Goal: Information Seeking & Learning: Learn about a topic

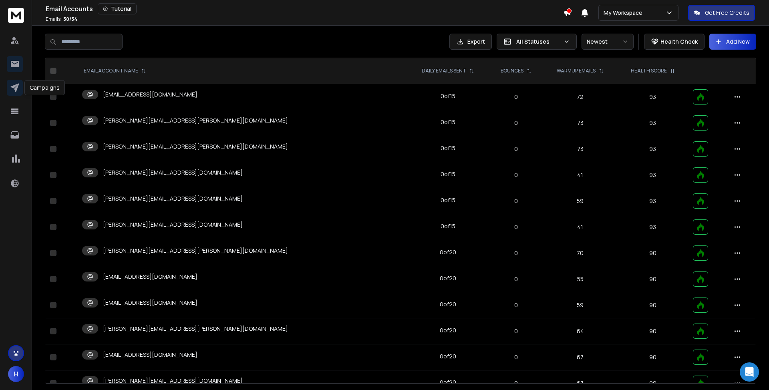
click at [14, 88] on icon at bounding box center [15, 88] width 10 height 10
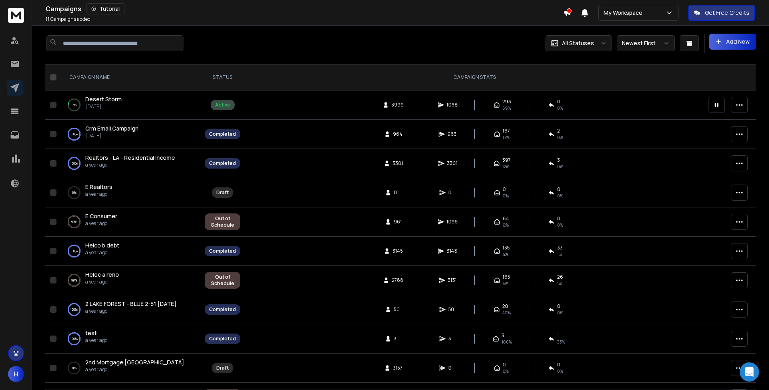
click at [119, 102] on span "Desert Storm" at bounding box center [103, 99] width 36 height 8
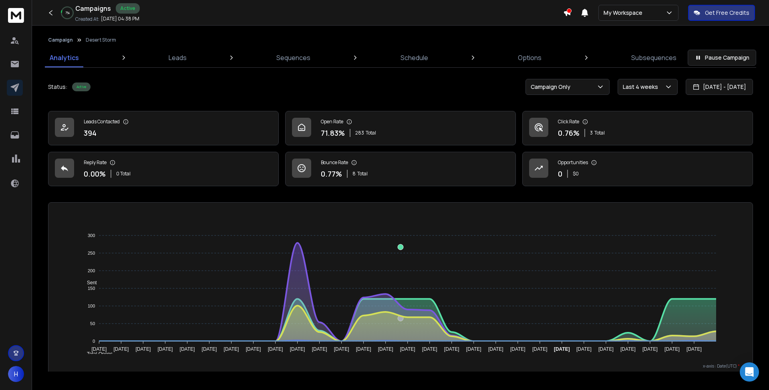
click at [193, 90] on div "Status: Active Pause Campaign Campaign Only Last 4 weeks [DATE] - [DATE]" at bounding box center [400, 87] width 705 height 16
click at [531, 84] on p "Campaign Only" at bounding box center [552, 87] width 43 height 8
click at [623, 86] on p "Last 4 weeks" at bounding box center [642, 87] width 38 height 8
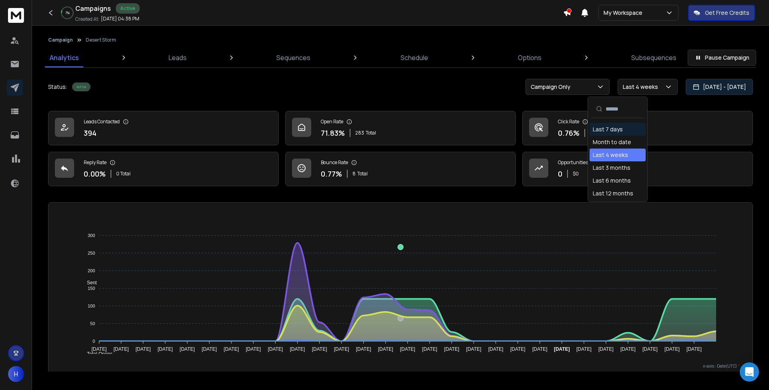
click at [694, 86] on button "[DATE] - [DATE]" at bounding box center [719, 87] width 67 height 16
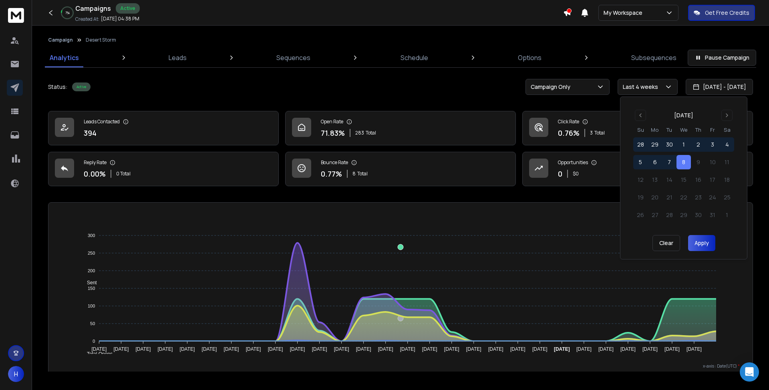
click at [429, 82] on div "Status: Active Pause Campaign Campaign Only Last 4 weeks [DATE] - [DATE]" at bounding box center [400, 87] width 705 height 16
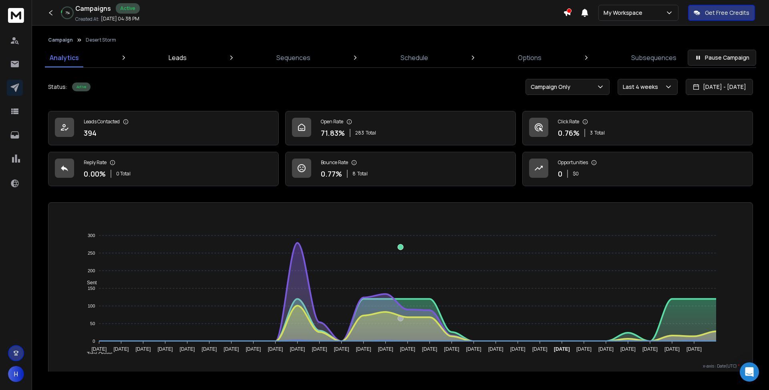
click at [179, 60] on p "Leads" at bounding box center [178, 58] width 18 height 10
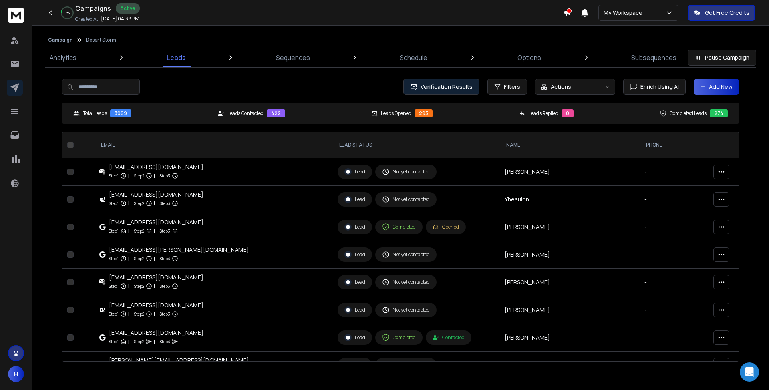
click at [433, 88] on span "Verification Results" at bounding box center [444, 87] width 55 height 8
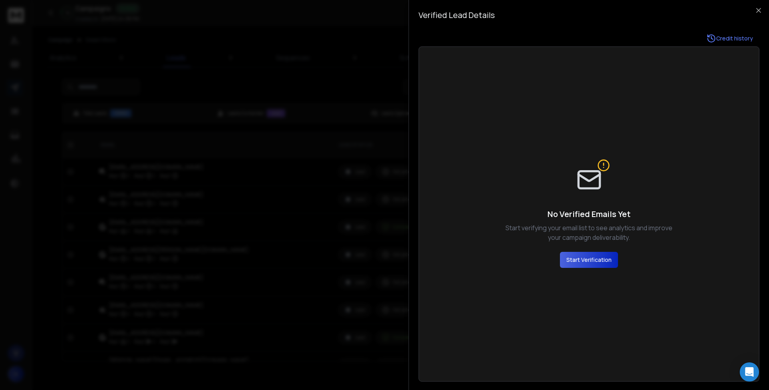
click at [759, 10] on icon "button" at bounding box center [759, 10] width 8 height 8
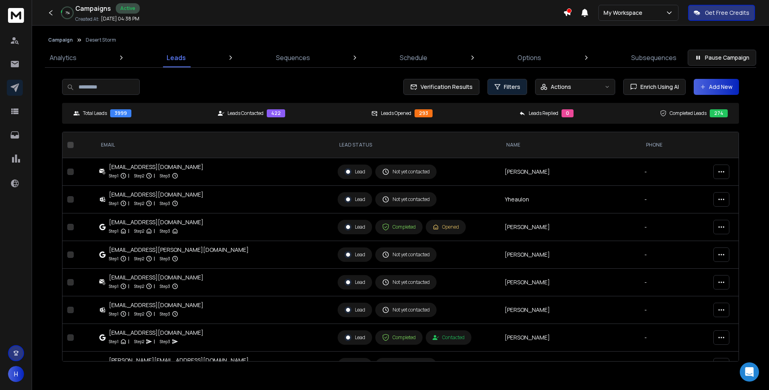
click at [505, 87] on span "Filters" at bounding box center [512, 87] width 16 height 8
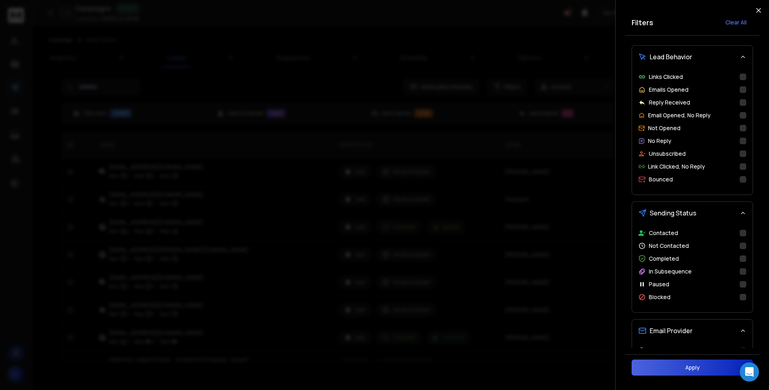
click at [759, 13] on icon "button" at bounding box center [759, 10] width 8 height 8
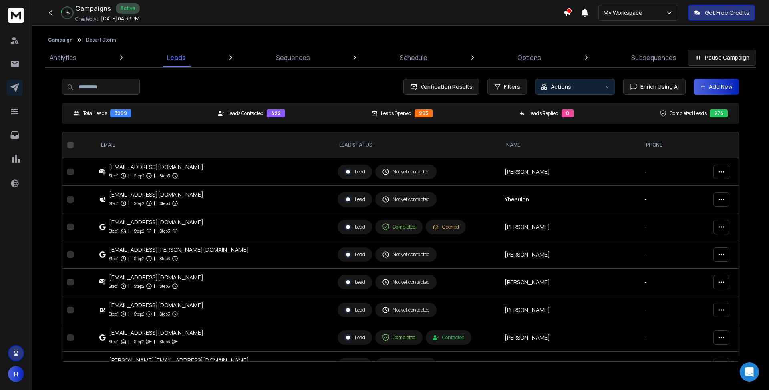
click at [567, 85] on p "Actions" at bounding box center [561, 87] width 20 height 8
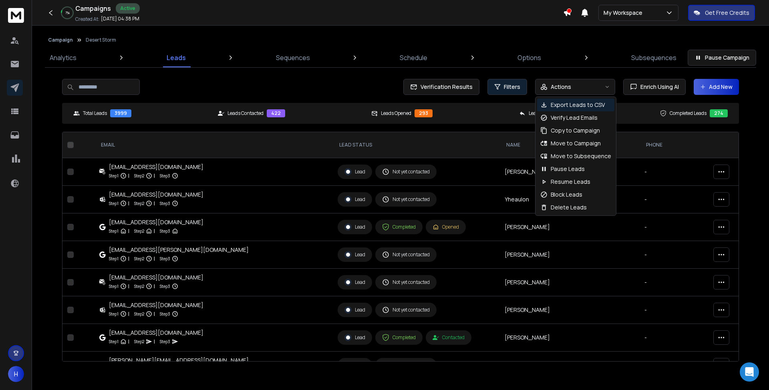
click at [508, 86] on span "Filters" at bounding box center [512, 87] width 16 height 8
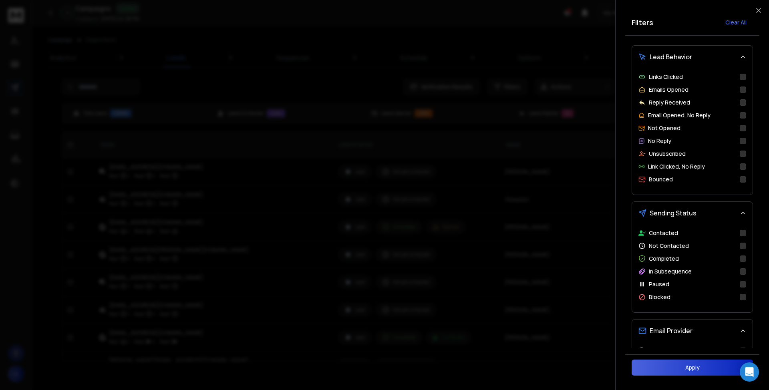
click at [740, 103] on button "Reply Received" at bounding box center [743, 102] width 6 height 6
drag, startPoint x: 688, startPoint y: 366, endPoint x: 678, endPoint y: 354, distance: 15.3
click at [688, 365] on button "Apply" at bounding box center [692, 368] width 121 height 16
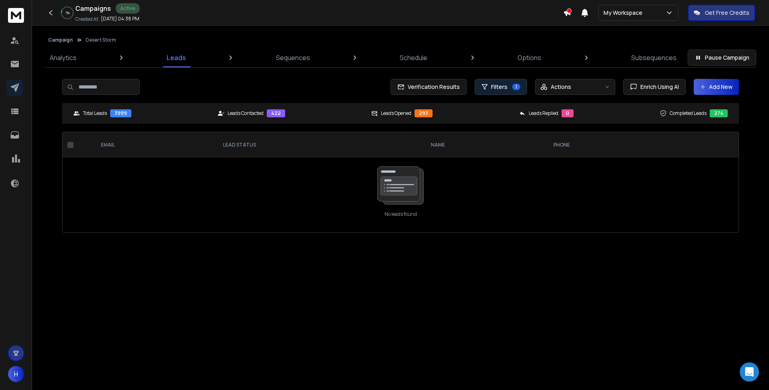
click at [500, 89] on span "Filters" at bounding box center [499, 87] width 16 height 8
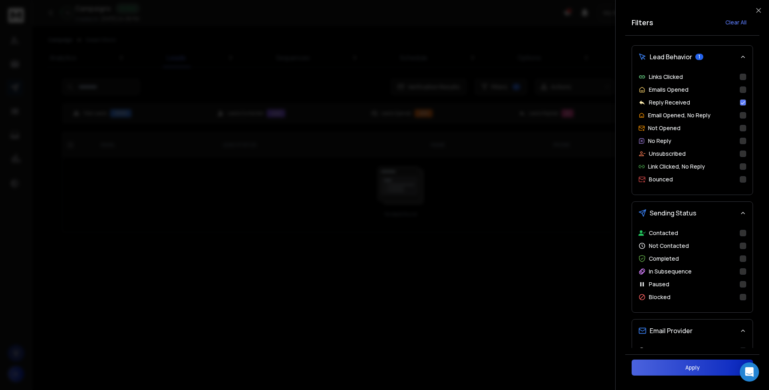
click at [740, 103] on button "Reply Received" at bounding box center [743, 102] width 6 height 6
click at [735, 80] on div "Links Clicked" at bounding box center [692, 77] width 108 height 8
click at [740, 79] on button "Links Clicked" at bounding box center [743, 77] width 6 height 6
click at [717, 364] on button "Apply" at bounding box center [692, 368] width 121 height 16
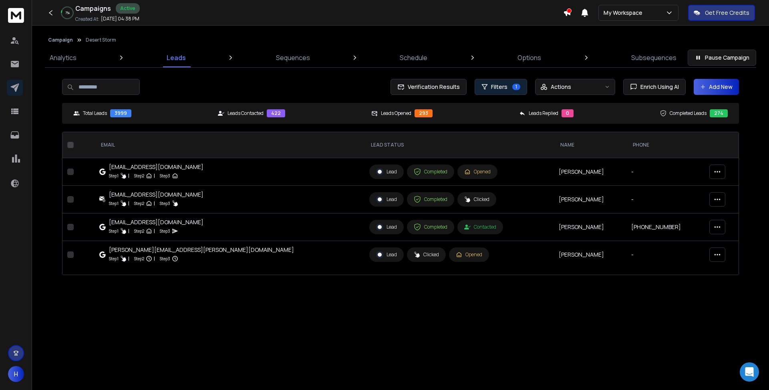
click at [513, 83] on button "Filters 1" at bounding box center [501, 87] width 52 height 16
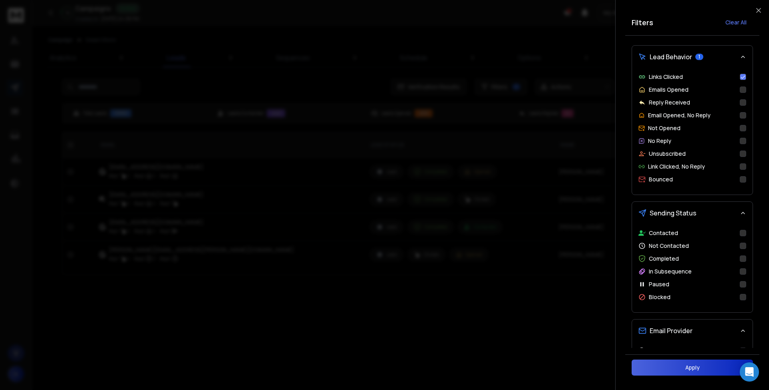
click at [740, 78] on button "Links Clicked" at bounding box center [743, 77] width 6 height 6
click at [740, 89] on button "Emails Opened" at bounding box center [743, 90] width 6 height 6
click at [740, 88] on button "Emails Opened" at bounding box center [743, 90] width 6 height 6
click at [740, 90] on button "Emails Opened" at bounding box center [743, 90] width 6 height 6
click at [690, 363] on button "Apply" at bounding box center [692, 368] width 121 height 16
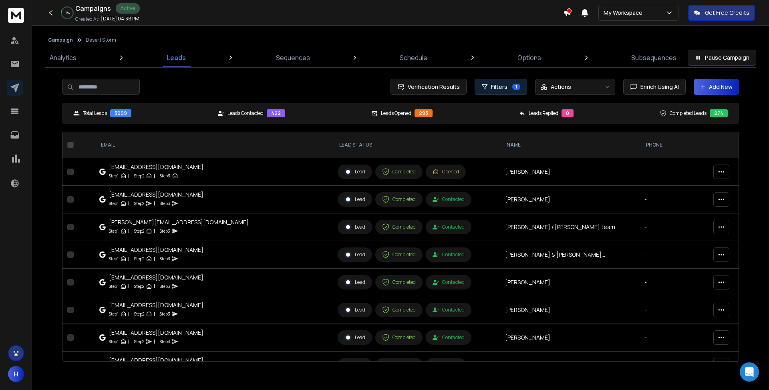
click at [497, 87] on span "Filters" at bounding box center [499, 87] width 16 height 8
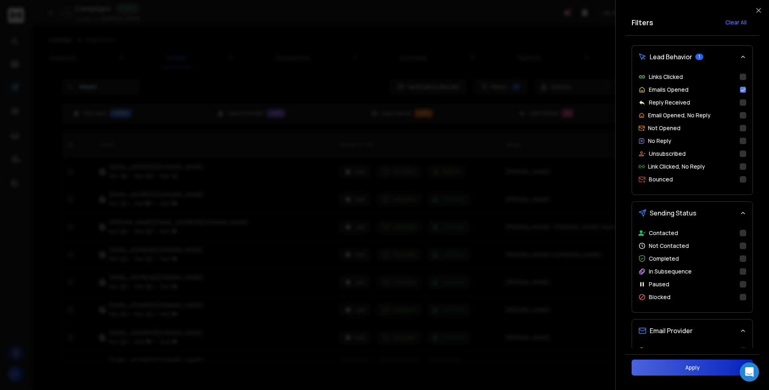
click at [740, 91] on button "Emails Opened" at bounding box center [743, 90] width 6 height 6
click at [740, 115] on button "Email Opened, No Reply" at bounding box center [743, 115] width 6 height 6
click at [682, 367] on button "Apply" at bounding box center [692, 368] width 121 height 16
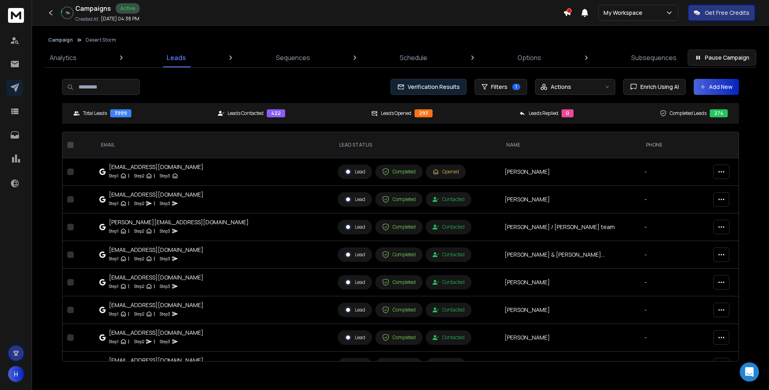
click at [449, 86] on span "Verification Results" at bounding box center [432, 87] width 55 height 8
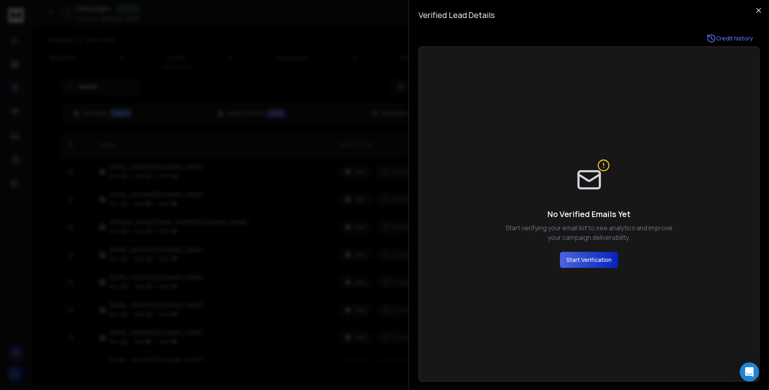
click at [756, 10] on icon "button" at bounding box center [759, 10] width 8 height 8
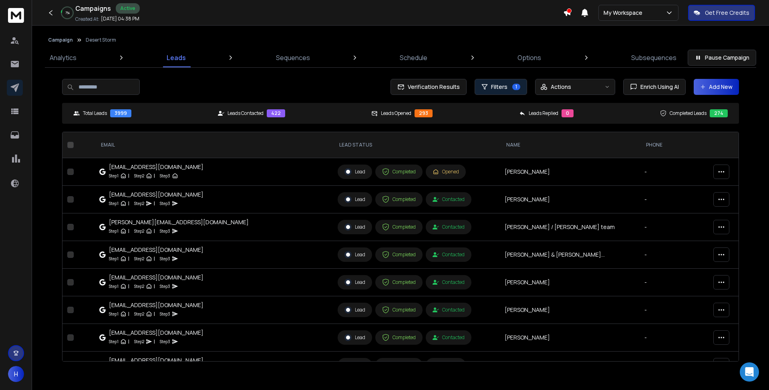
click at [503, 88] on span "Filters" at bounding box center [499, 87] width 16 height 8
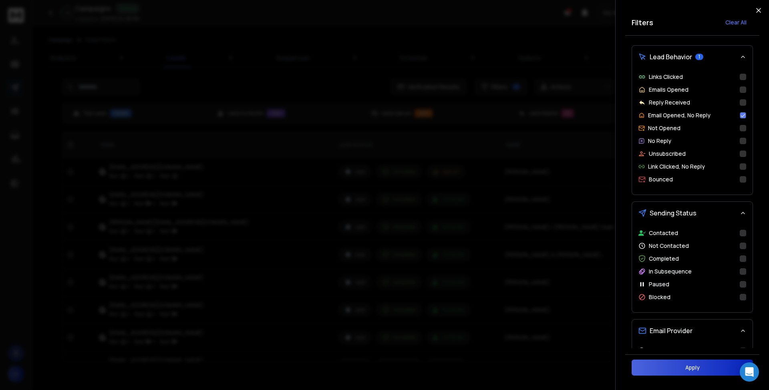
click at [759, 13] on icon "button" at bounding box center [759, 10] width 8 height 8
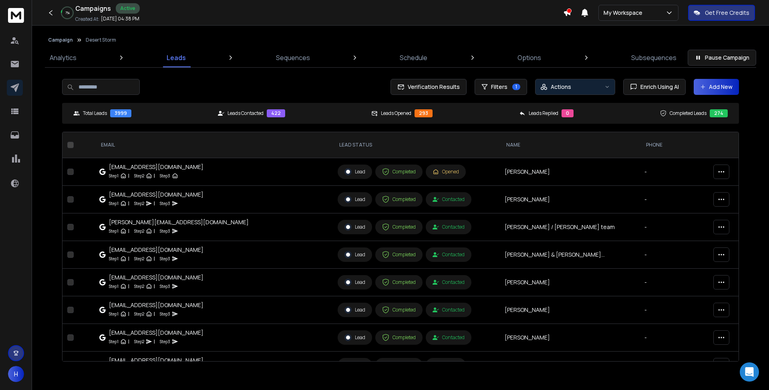
click at [611, 87] on button "Actions" at bounding box center [575, 87] width 80 height 16
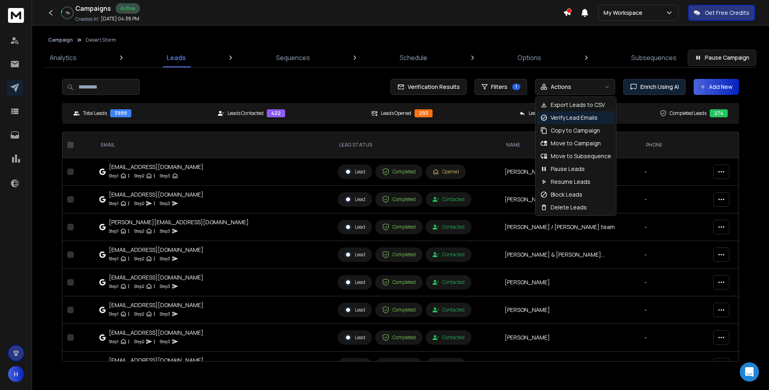
click at [651, 85] on span "Enrich Using AI" at bounding box center [658, 87] width 42 height 8
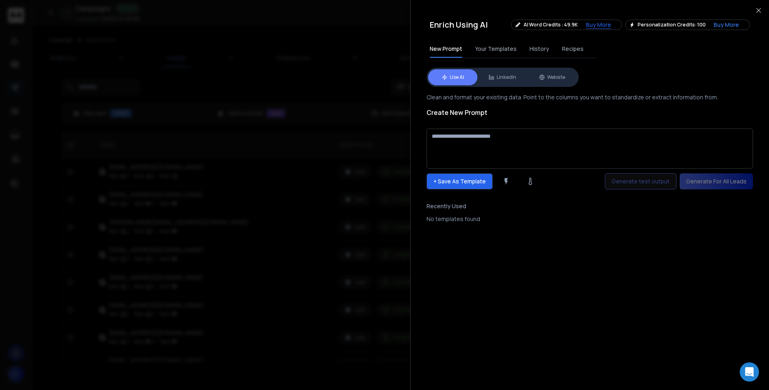
click at [612, 24] on button "Buy More" at bounding box center [599, 25] width 38 height 8
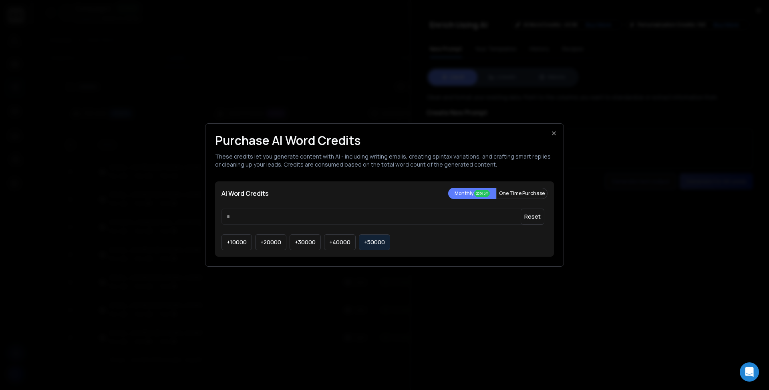
click at [375, 246] on button "+50000" at bounding box center [374, 242] width 31 height 16
type input "*****"
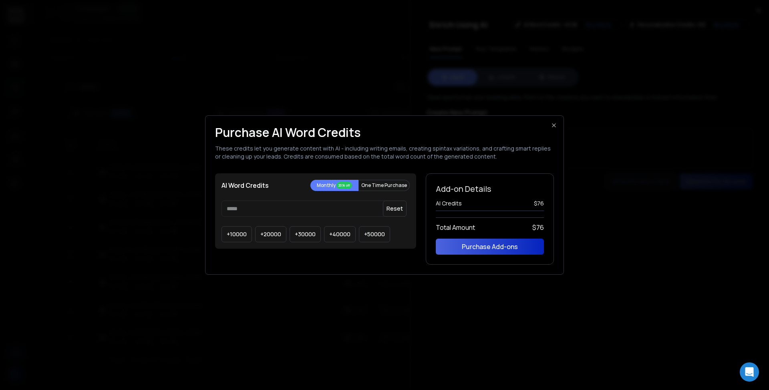
click at [557, 124] on div "Dialog Title Purchase AI Word Credits These credits let you generate content wi…" at bounding box center [384, 194] width 359 height 159
click at [554, 125] on icon "button" at bounding box center [553, 125] width 3 height 3
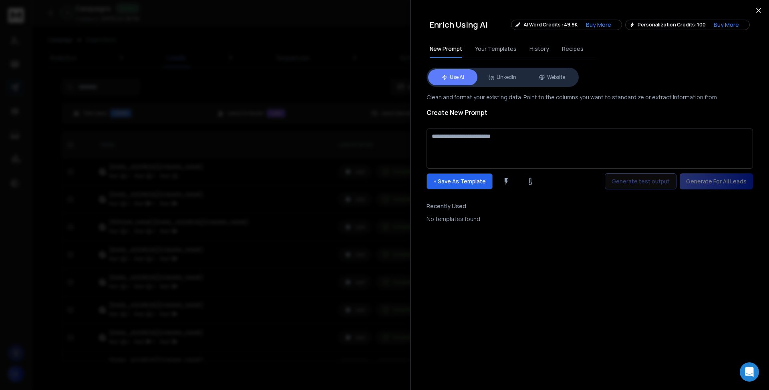
click at [758, 7] on icon "button" at bounding box center [759, 10] width 8 height 8
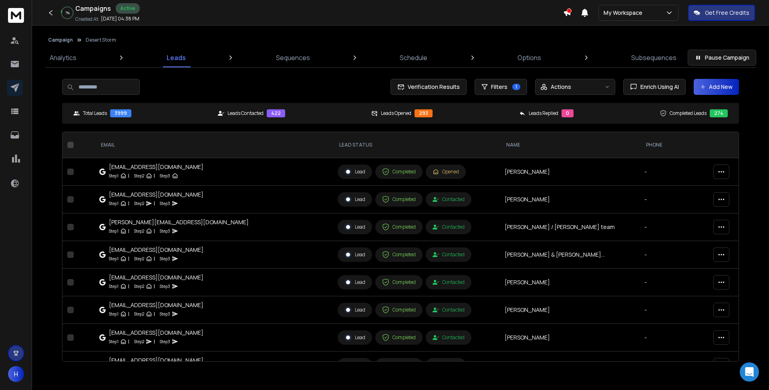
click at [433, 197] on div "Contacted" at bounding box center [449, 199] width 32 height 6
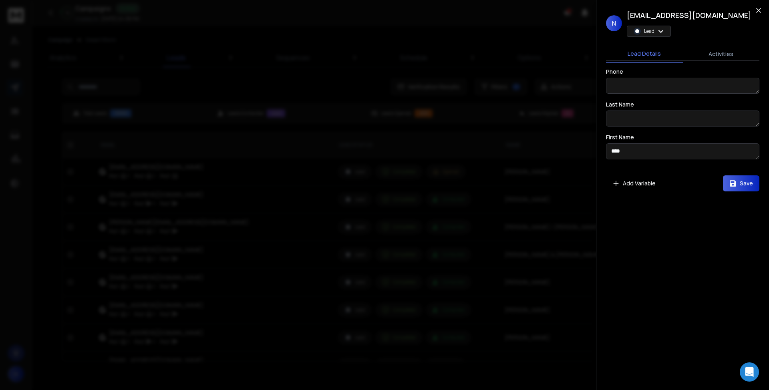
click at [761, 10] on icon "button" at bounding box center [759, 10] width 8 height 8
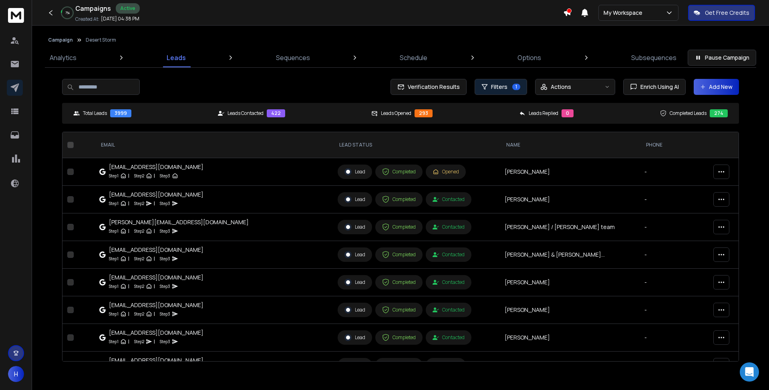
click at [497, 84] on span "Filters" at bounding box center [499, 87] width 16 height 8
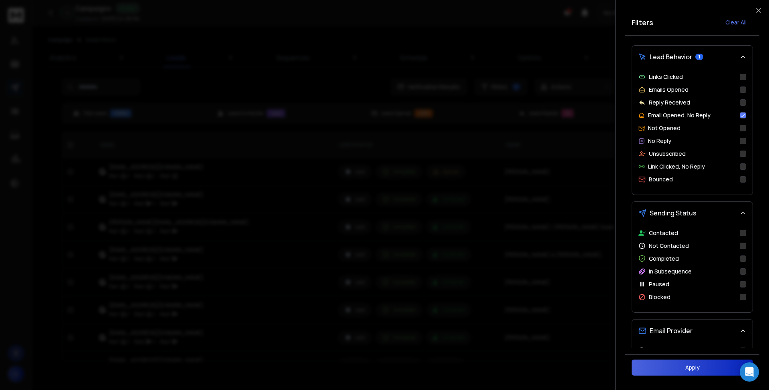
click at [740, 115] on button "Email Opened, No Reply" at bounding box center [743, 115] width 6 height 6
click at [740, 152] on button "Unsubscribed" at bounding box center [743, 154] width 6 height 6
click at [690, 366] on button "Apply" at bounding box center [692, 368] width 121 height 16
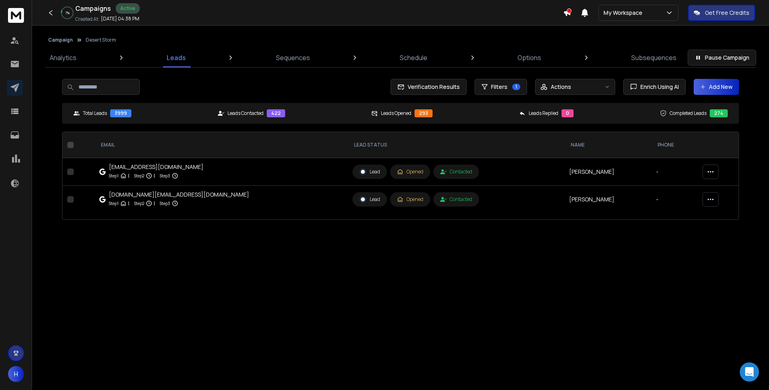
click at [707, 173] on icon "button" at bounding box center [710, 171] width 7 height 7
drag, startPoint x: 598, startPoint y: 314, endPoint x: 618, endPoint y: 317, distance: 19.4
click at [600, 215] on div "Campaign Desert Storm Analytics Leads Sequences Schedule Options Subsequences P…" at bounding box center [400, 124] width 711 height 181
click at [144, 164] on div "[EMAIL_ADDRESS][DOMAIN_NAME]" at bounding box center [156, 167] width 95 height 8
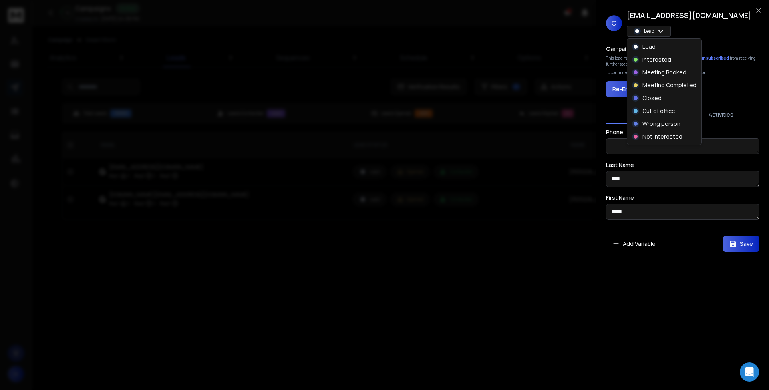
click at [656, 29] on body "ReferralStack Unlock AI-powered affiliate growth Lifetime Deals available! Clai…" at bounding box center [384, 195] width 769 height 390
click at [731, 80] on div at bounding box center [384, 195] width 769 height 390
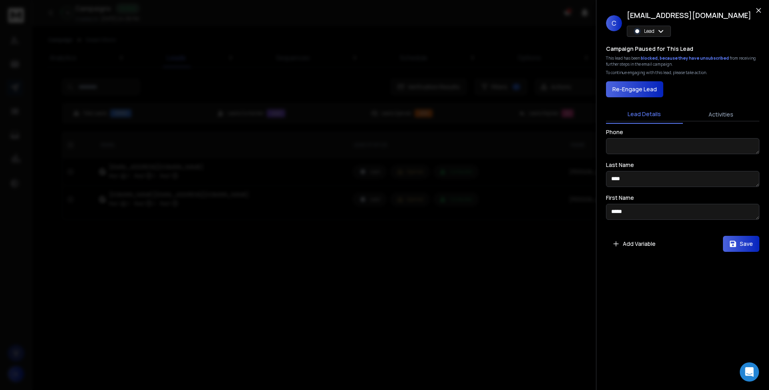
click at [760, 8] on icon "button" at bounding box center [759, 10] width 8 height 8
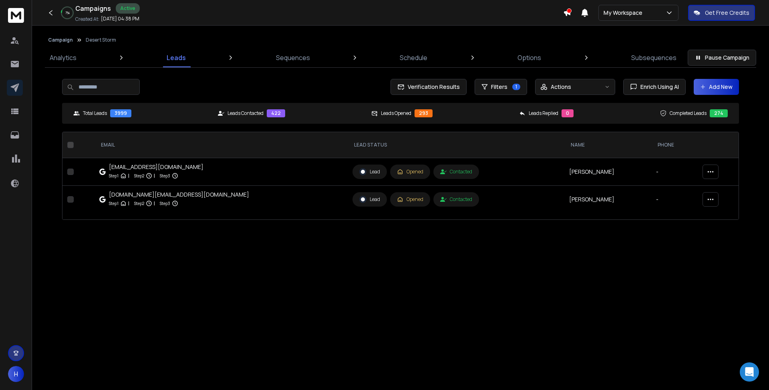
click at [159, 193] on div "[DOMAIN_NAME][EMAIL_ADDRESS][DOMAIN_NAME]" at bounding box center [179, 195] width 140 height 8
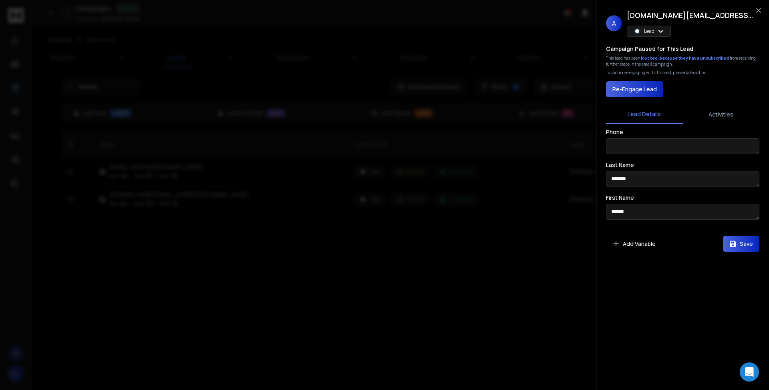
click at [648, 89] on button "Re-Engage Lead" at bounding box center [634, 89] width 57 height 16
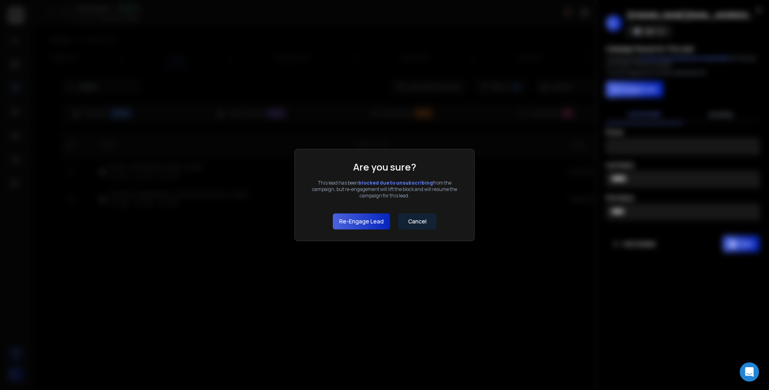
click at [413, 224] on button "Cancel" at bounding box center [417, 221] width 38 height 16
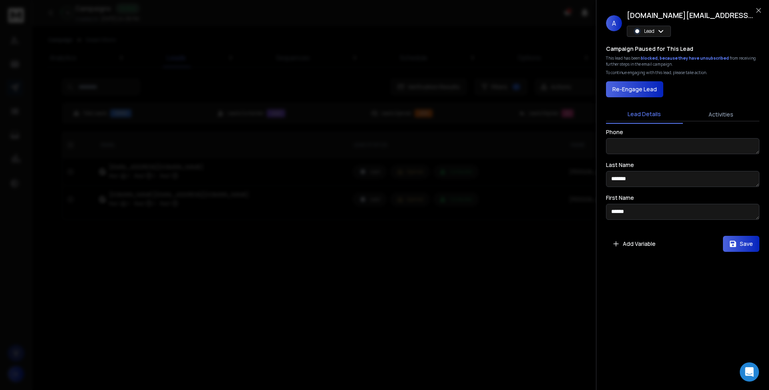
click at [726, 115] on button "Activities" at bounding box center [721, 115] width 77 height 18
click at [652, 115] on button "Lead Details" at bounding box center [644, 114] width 77 height 18
drag, startPoint x: 757, startPoint y: 12, endPoint x: 737, endPoint y: 35, distance: 30.7
click at [757, 12] on icon "button" at bounding box center [759, 10] width 8 height 8
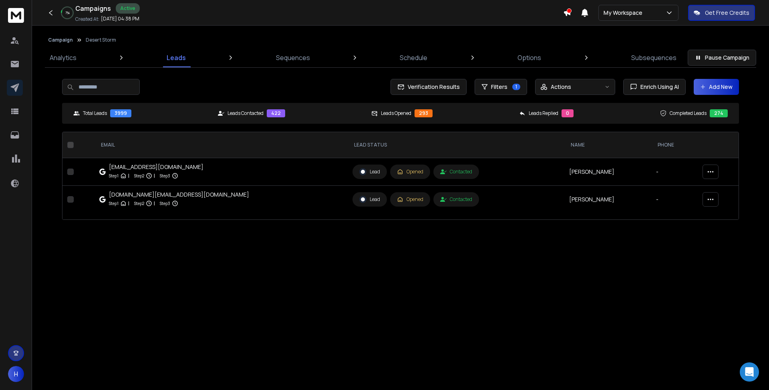
drag, startPoint x: 549, startPoint y: 270, endPoint x: 608, endPoint y: 226, distance: 73.9
click at [551, 215] on div "Campaign Desert Storm Analytics Leads Sequences Schedule Options Subsequences P…" at bounding box center [400, 124] width 711 height 181
click at [512, 88] on span "1" at bounding box center [516, 87] width 8 height 6
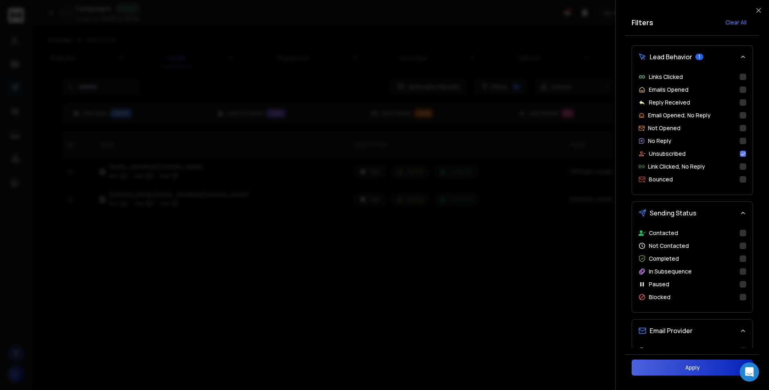
click at [740, 157] on button "Unsubscribed" at bounding box center [743, 154] width 6 height 6
click at [760, 12] on icon "button" at bounding box center [759, 10] width 4 height 4
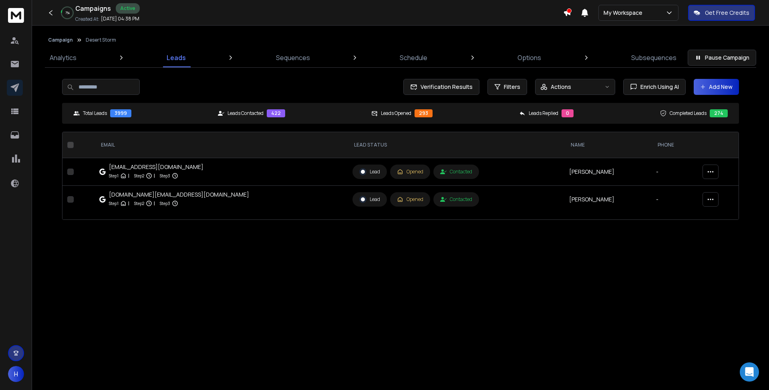
click at [447, 215] on div "Campaign Desert Storm Analytics Leads Sequences Schedule Options Subsequences P…" at bounding box center [400, 124] width 711 height 181
click at [604, 88] on button "Actions" at bounding box center [575, 87] width 80 height 16
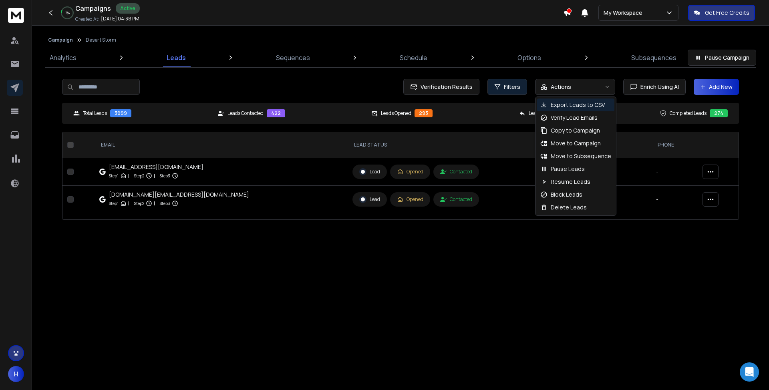
click at [499, 86] on polygon "button" at bounding box center [497, 87] width 5 height 5
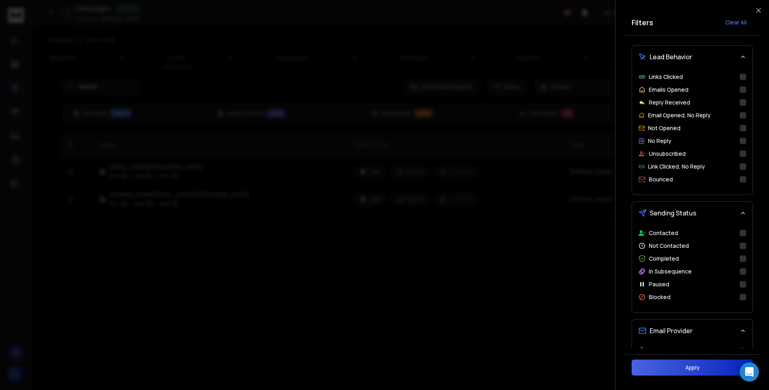
drag, startPoint x: 570, startPoint y: 297, endPoint x: 574, endPoint y: 289, distance: 9.0
click at [570, 296] on div at bounding box center [384, 195] width 769 height 390
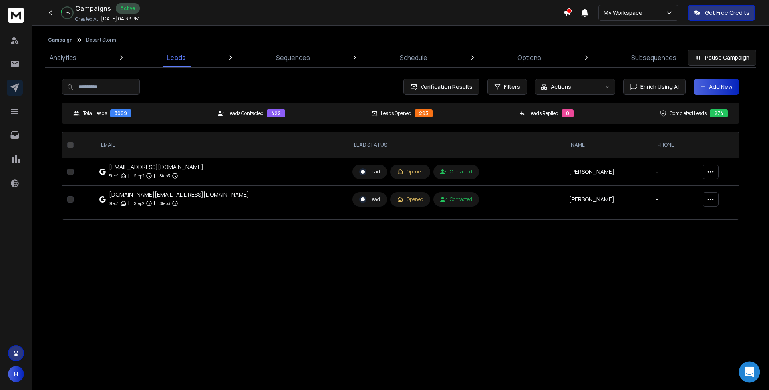
click at [752, 370] on icon "Open Intercom Messenger" at bounding box center [749, 372] width 9 height 10
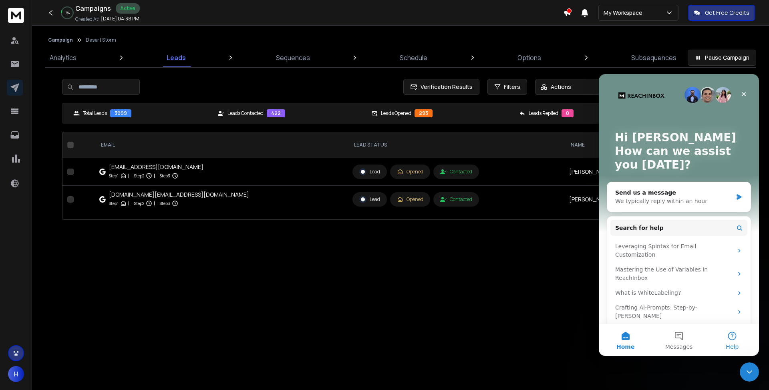
click at [734, 342] on button "Help" at bounding box center [732, 340] width 53 height 32
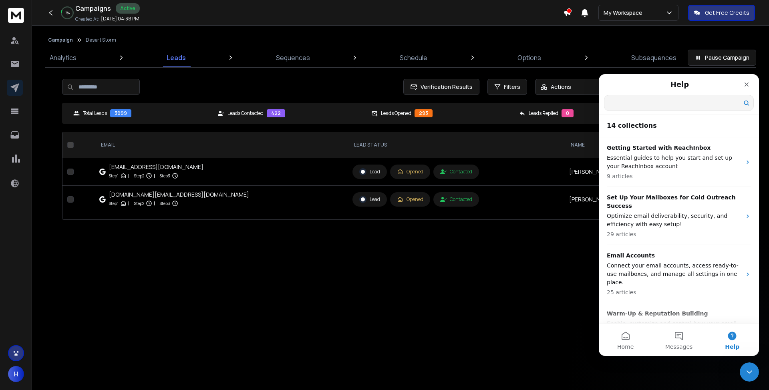
click at [646, 105] on input "Search for help" at bounding box center [678, 102] width 149 height 15
type input "*"
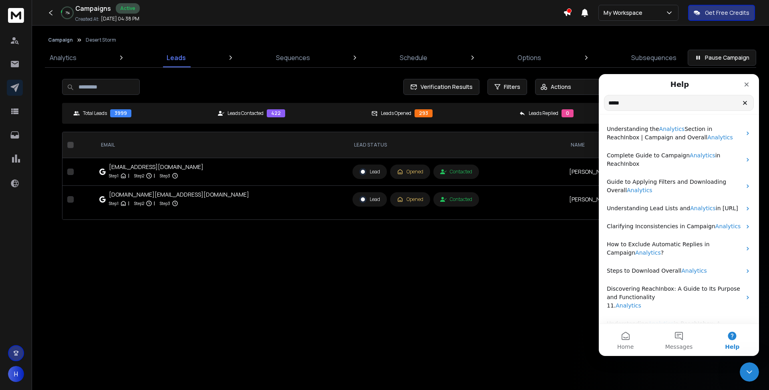
type input "*****"
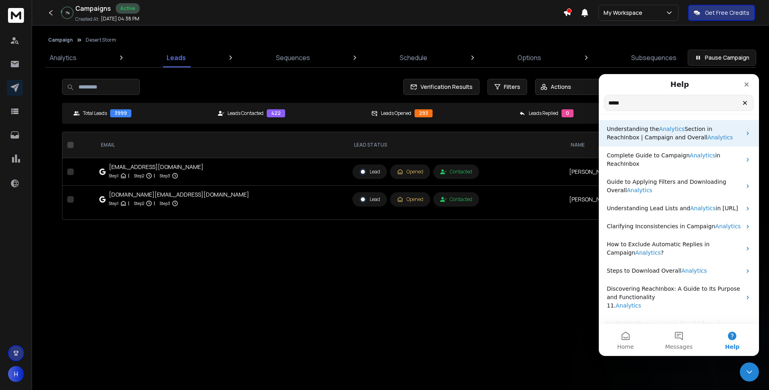
drag, startPoint x: 646, startPoint y: 105, endPoint x: 694, endPoint y: 131, distance: 54.5
click at [694, 131] on span "Section in ReachInbox | Campaign and Overall" at bounding box center [659, 133] width 105 height 15
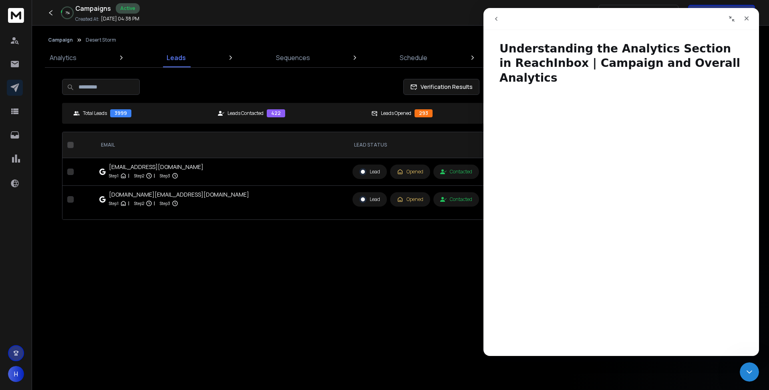
drag, startPoint x: 638, startPoint y: 24, endPoint x: 699, endPoint y: 63, distance: 72.0
click at [759, 98] on html "Understanding the Analytics Section in ReachInbox | Campaign and Overall Analyt…" at bounding box center [621, 182] width 276 height 348
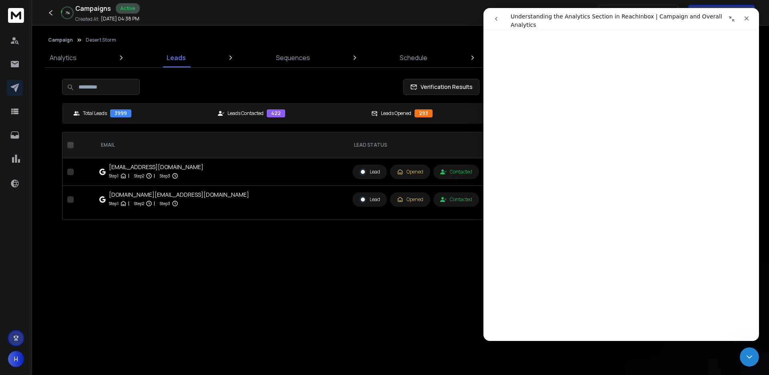
scroll to position [655, 0]
click at [85, 59] on div "Analytics Leads Sequences Schedule Options Subsequences" at bounding box center [363, 57] width 636 height 19
drag, startPoint x: 64, startPoint y: 60, endPoint x: 84, endPoint y: 59, distance: 20.0
click at [64, 60] on p "Analytics" at bounding box center [63, 58] width 27 height 10
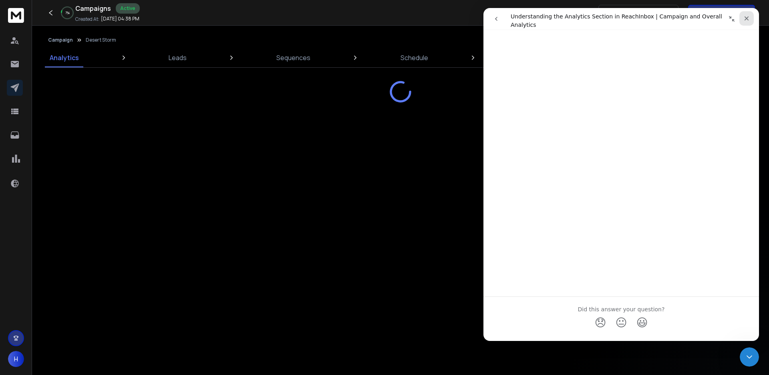
click at [747, 18] on icon "Close" at bounding box center [747, 18] width 4 height 4
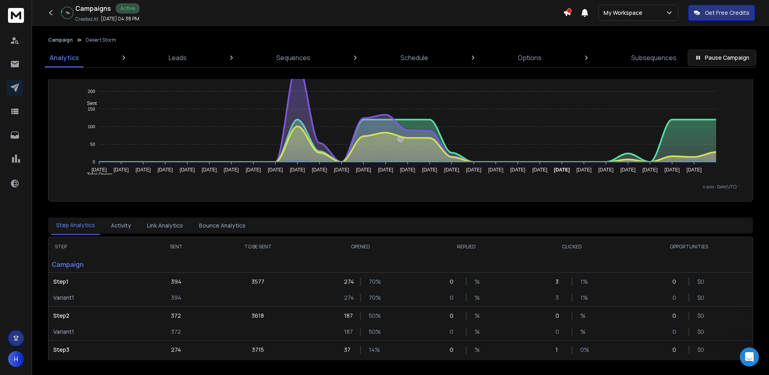
scroll to position [197, 0]
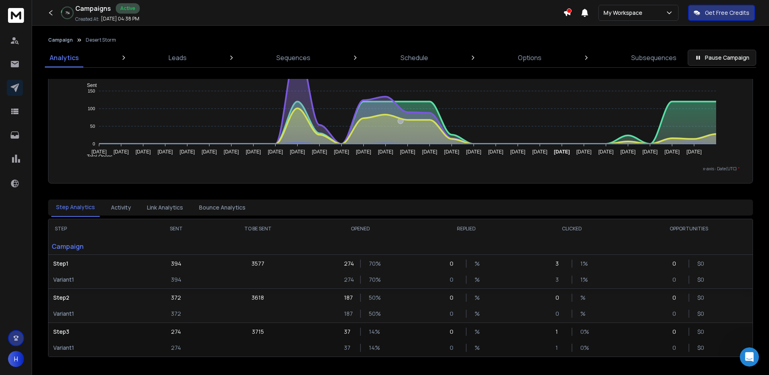
click at [556, 332] on p "1" at bounding box center [560, 332] width 8 height 8
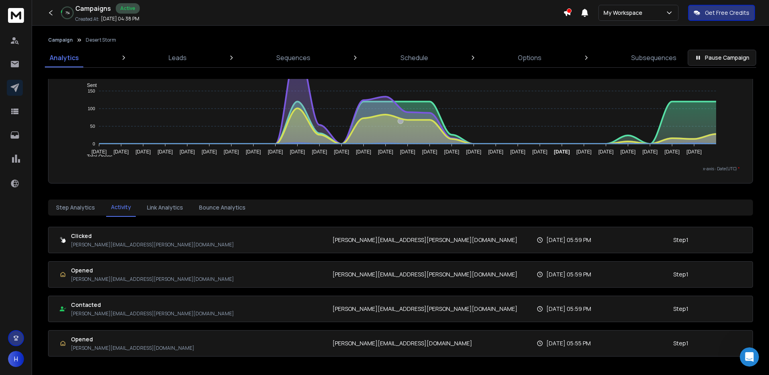
click at [117, 205] on button "Activity" at bounding box center [121, 207] width 30 height 18
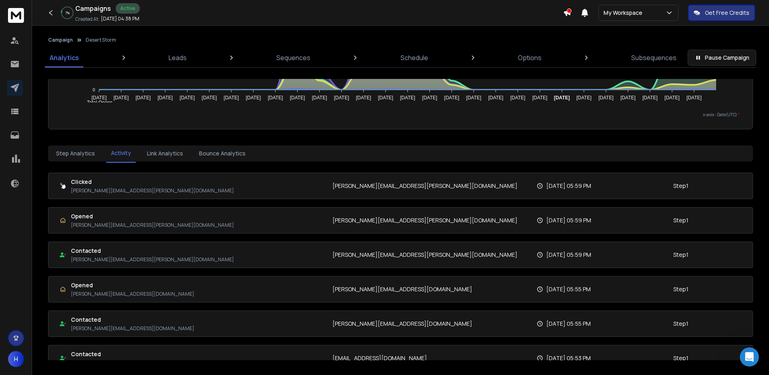
scroll to position [84, 0]
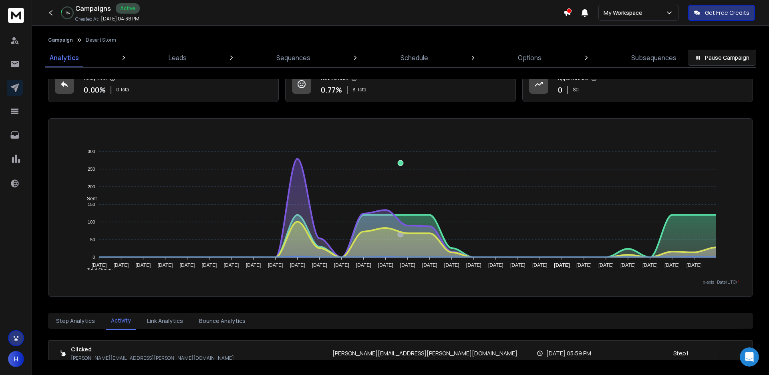
click at [163, 320] on button "Link Analytics" at bounding box center [165, 321] width 46 height 18
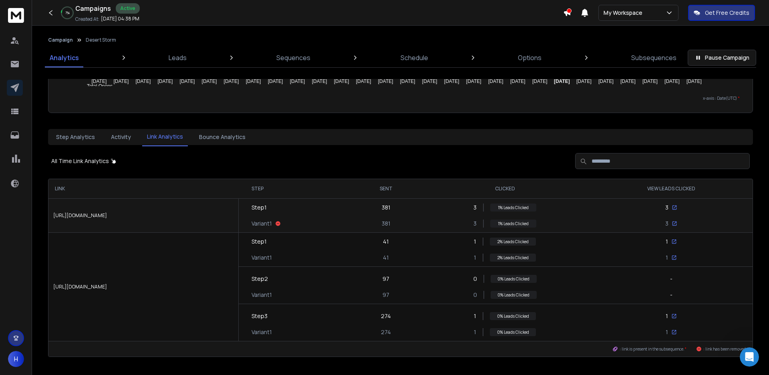
scroll to position [253, 0]
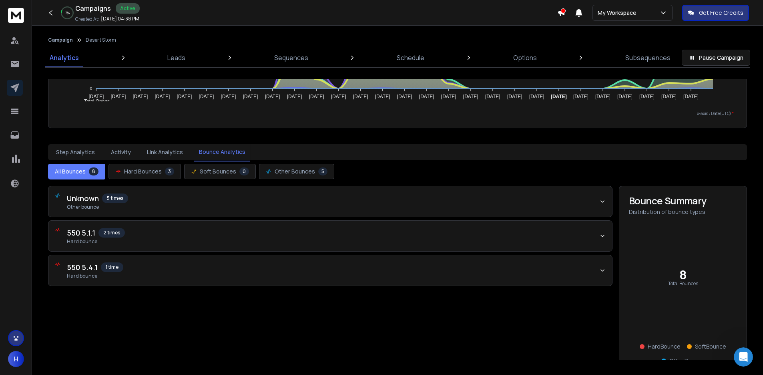
click at [215, 152] on button "Bounce Analytics" at bounding box center [222, 152] width 56 height 18
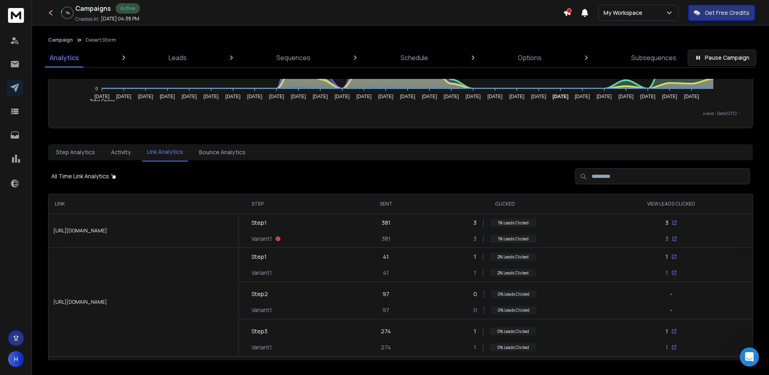
click at [163, 151] on button "Link Analytics" at bounding box center [165, 152] width 46 height 18
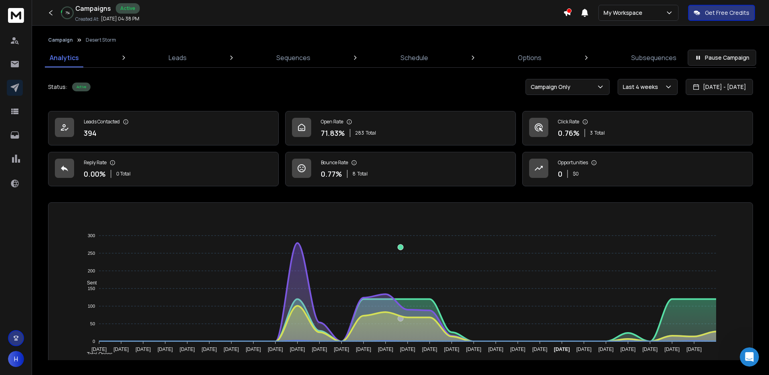
click at [62, 53] on p "Analytics" at bounding box center [64, 58] width 29 height 10
click at [20, 159] on icon at bounding box center [16, 159] width 12 height 12
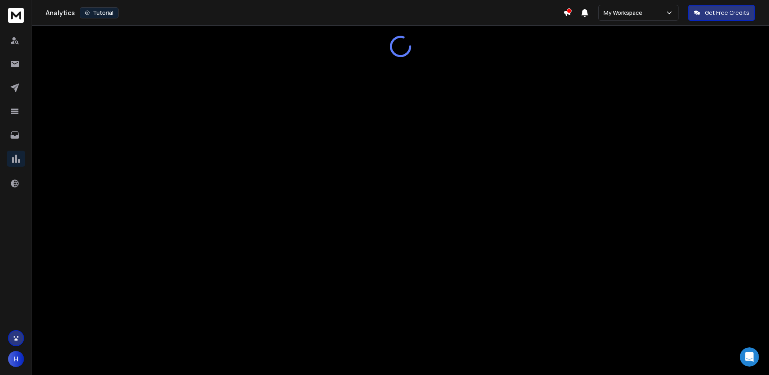
click at [107, 11] on button "Tutorial" at bounding box center [99, 12] width 39 height 11
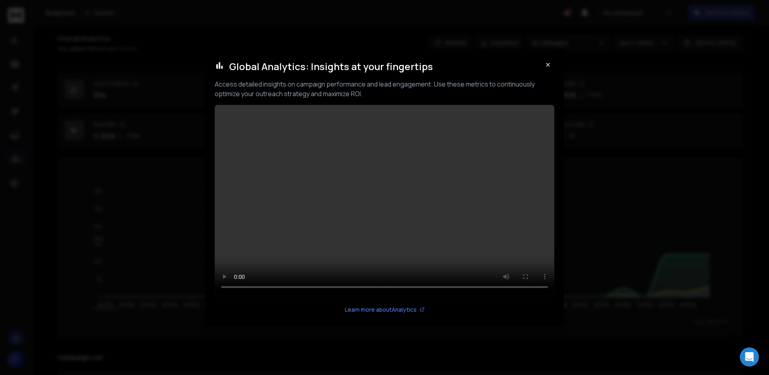
click at [674, 153] on div at bounding box center [384, 187] width 769 height 375
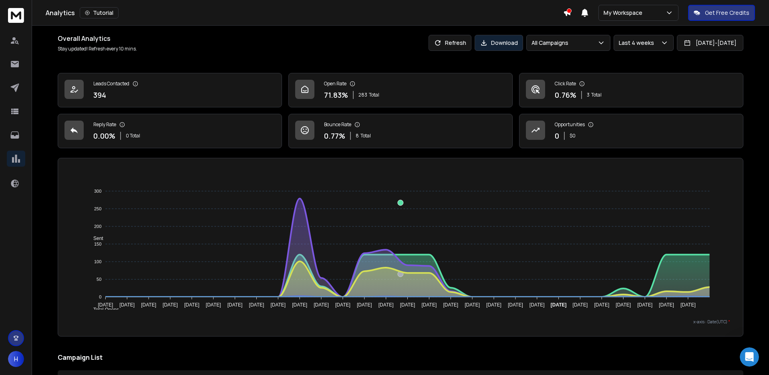
click at [491, 43] on p "Download" at bounding box center [504, 43] width 27 height 8
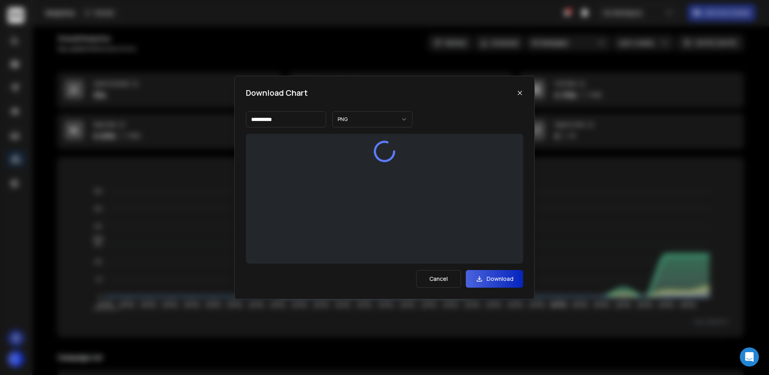
click at [478, 41] on div "**********" at bounding box center [384, 187] width 769 height 375
click at [475, 44] on div "**********" at bounding box center [384, 187] width 769 height 375
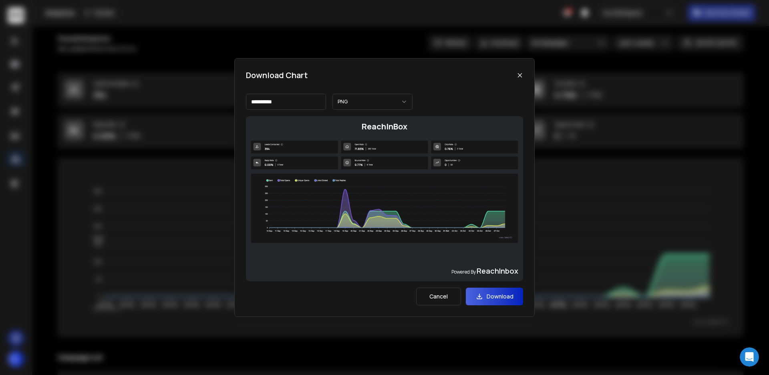
click at [520, 75] on icon at bounding box center [520, 75] width 6 height 6
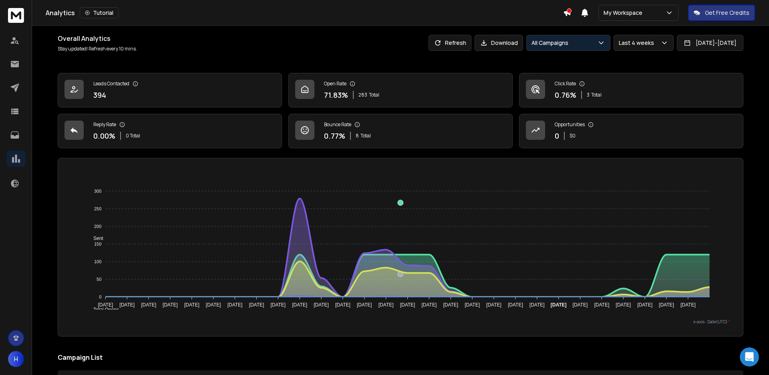
click at [549, 47] on button "All Campaigns" at bounding box center [568, 43] width 84 height 16
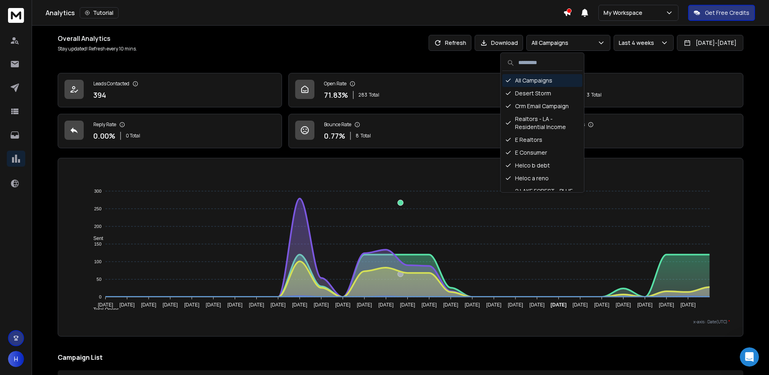
click at [515, 81] on div "All Campaigns" at bounding box center [542, 80] width 80 height 13
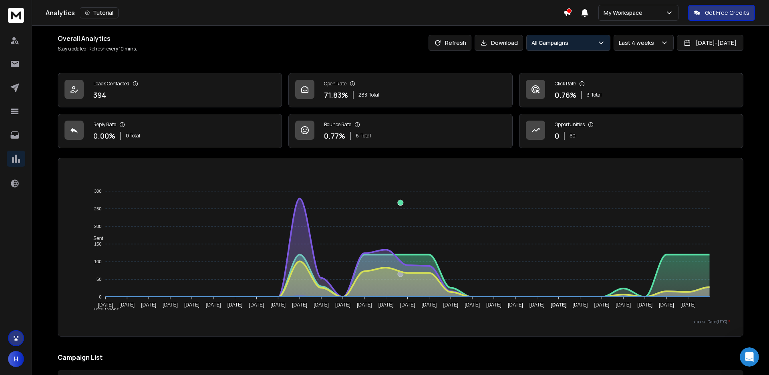
click at [540, 40] on p "All Campaigns" at bounding box center [551, 43] width 40 height 8
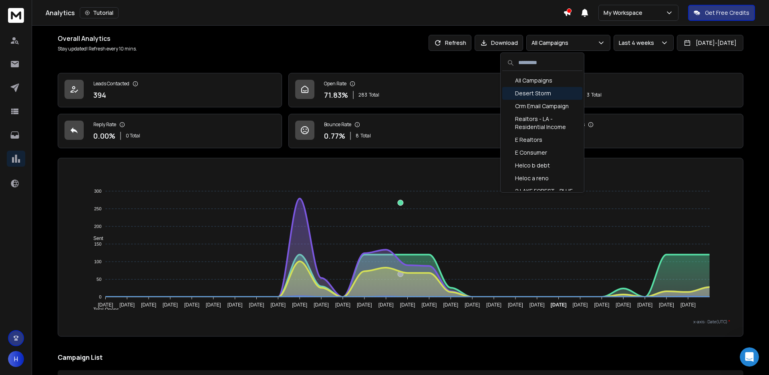
click at [525, 95] on div "Desert Storm" at bounding box center [542, 93] width 80 height 13
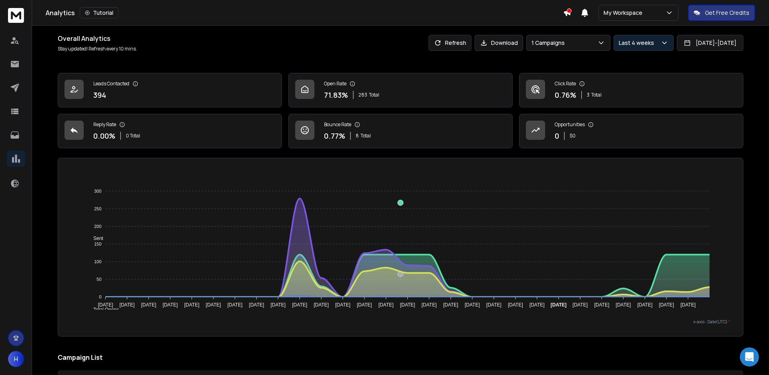
click at [660, 40] on icon "button" at bounding box center [664, 43] width 8 height 8
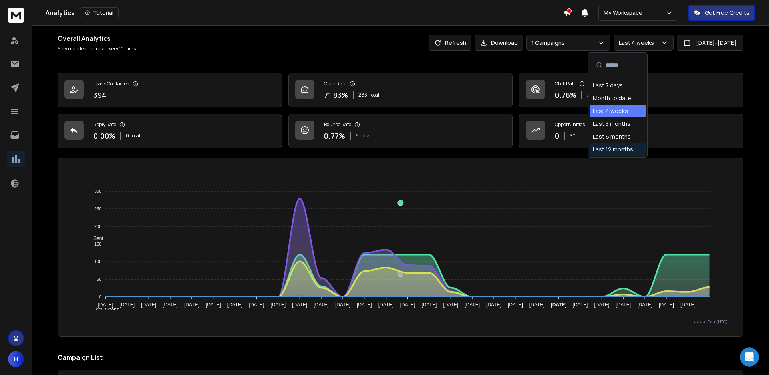
click at [610, 148] on div "Last 12 months" at bounding box center [613, 149] width 40 height 8
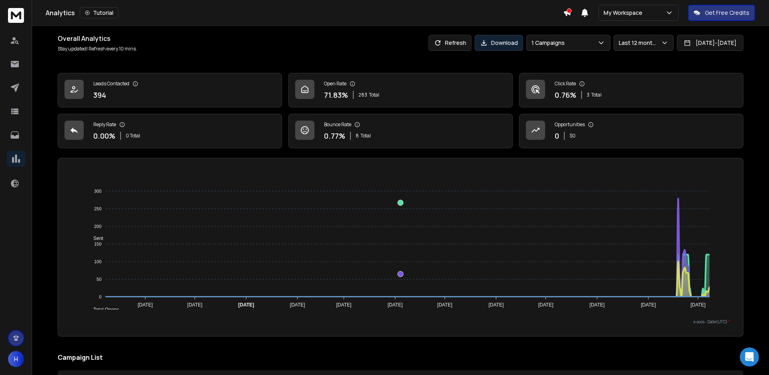
click at [491, 41] on p "Download" at bounding box center [504, 43] width 27 height 8
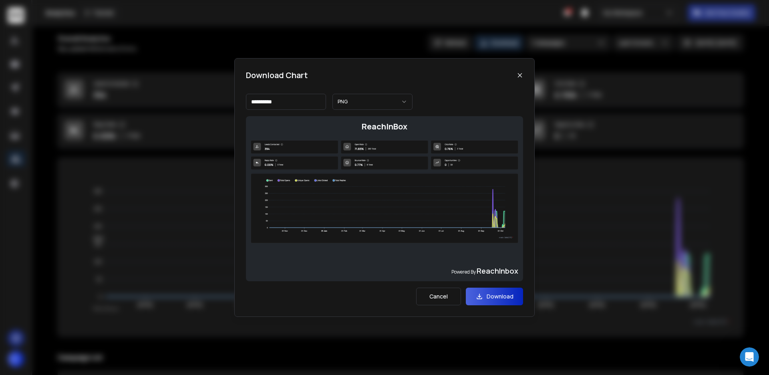
click at [468, 44] on div "**********" at bounding box center [384, 187] width 769 height 375
drag, startPoint x: 488, startPoint y: 299, endPoint x: 306, endPoint y: 135, distance: 245.6
click at [311, 153] on div "**********" at bounding box center [384, 199] width 277 height 211
click at [285, 104] on input "**********" at bounding box center [286, 102] width 80 height 16
click at [364, 101] on button "PNG" at bounding box center [372, 102] width 80 height 16
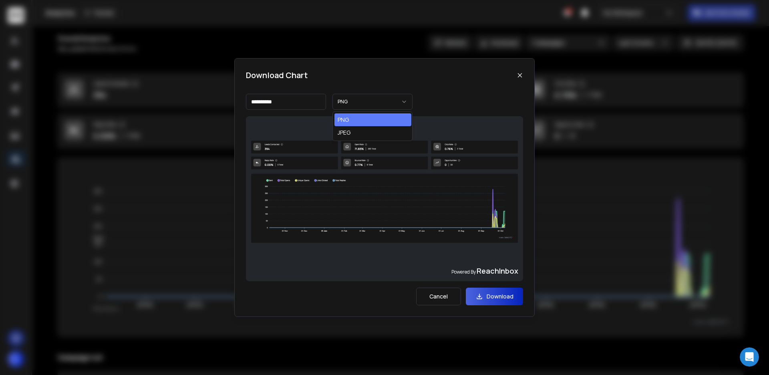
click at [279, 104] on input "**********" at bounding box center [286, 102] width 80 height 16
click at [391, 102] on button "PNG" at bounding box center [372, 102] width 80 height 16
click at [494, 294] on p "Download" at bounding box center [500, 296] width 27 height 8
click at [494, 296] on p "Download" at bounding box center [500, 296] width 27 height 8
drag, startPoint x: 494, startPoint y: 296, endPoint x: 498, endPoint y: 286, distance: 10.8
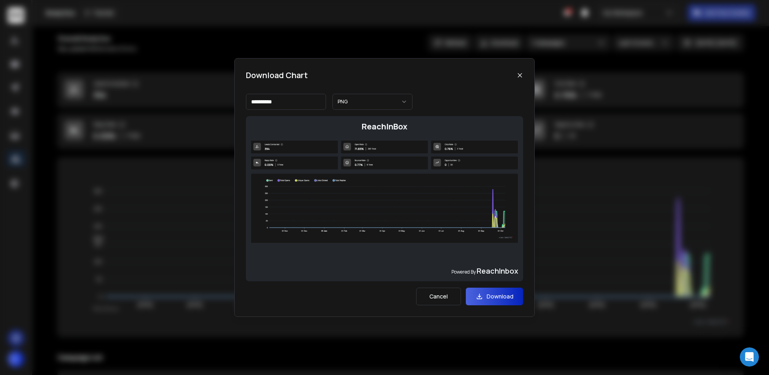
click at [498, 286] on div "**********" at bounding box center [384, 199] width 277 height 211
click at [499, 301] on button "Download" at bounding box center [494, 297] width 57 height 18
click at [521, 75] on icon at bounding box center [520, 75] width 6 height 6
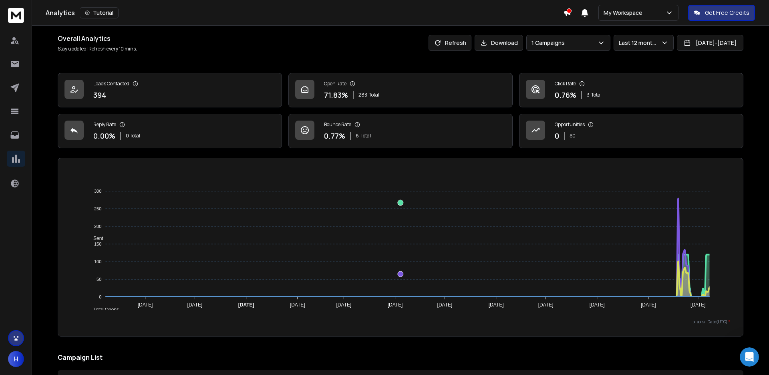
click at [744, 48] on div "Overall Analytics Stay updated! Refresh every 10 mins. Refresh Download 1 Campa…" at bounding box center [400, 239] width 737 height 427
click at [15, 88] on icon at bounding box center [15, 88] width 10 height 10
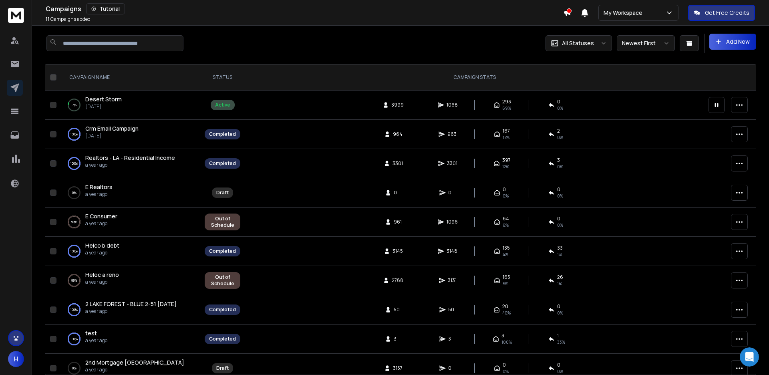
click at [102, 98] on span "Desert Storm" at bounding box center [103, 99] width 36 height 8
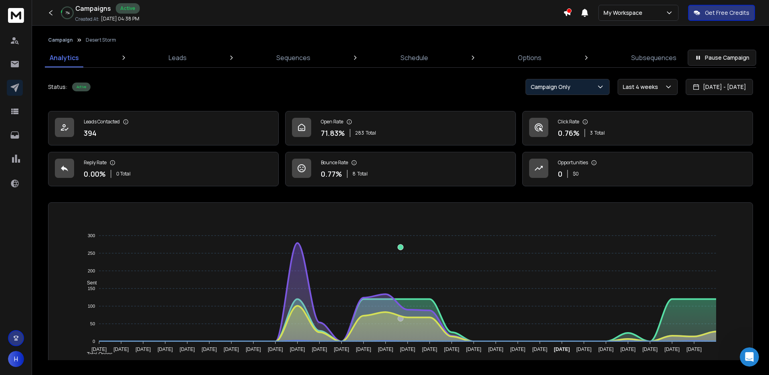
click at [551, 84] on div "Campaign Only" at bounding box center [568, 87] width 74 height 8
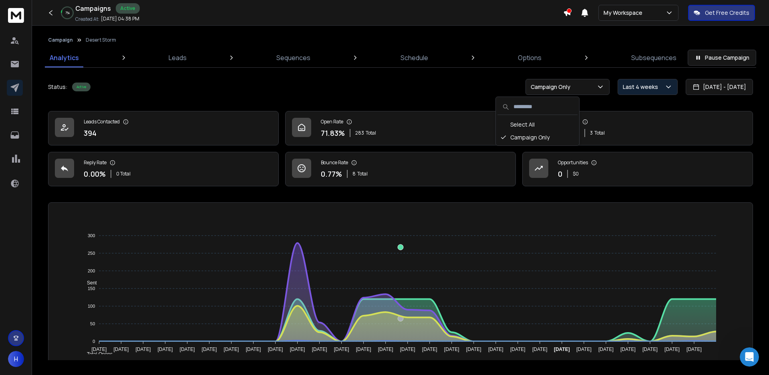
click at [623, 89] on p "Last 4 weeks" at bounding box center [642, 87] width 38 height 8
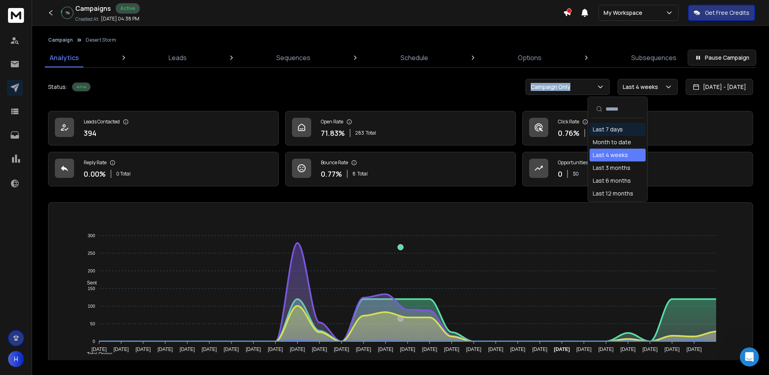
click at [418, 91] on div "Status: Active Pause Campaign Campaign Only Last 4 weeks [DATE] - [DATE]" at bounding box center [400, 87] width 705 height 16
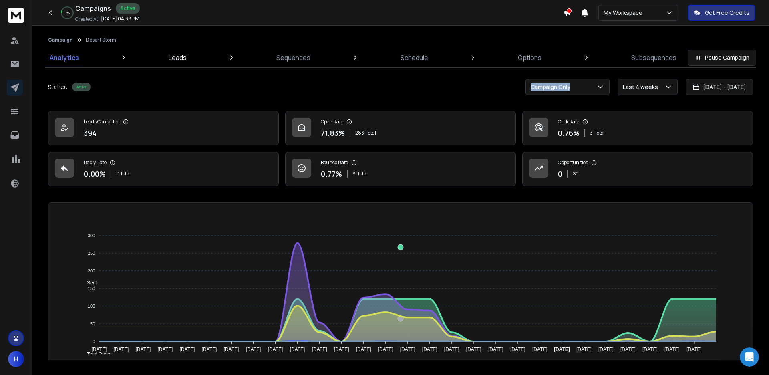
click at [189, 61] on link "Leads" at bounding box center [178, 57] width 28 height 19
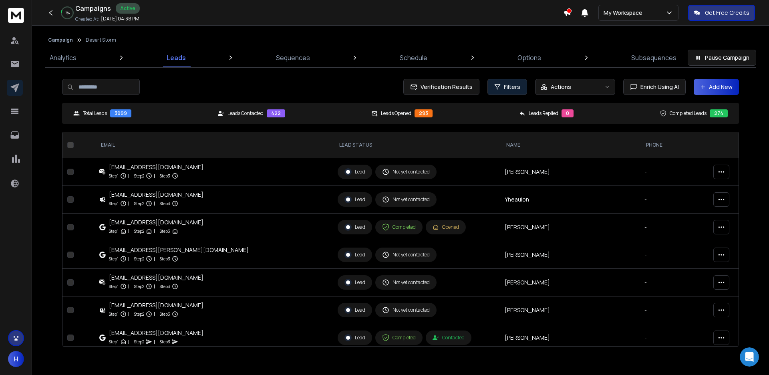
click at [509, 85] on span "Filters" at bounding box center [512, 87] width 16 height 8
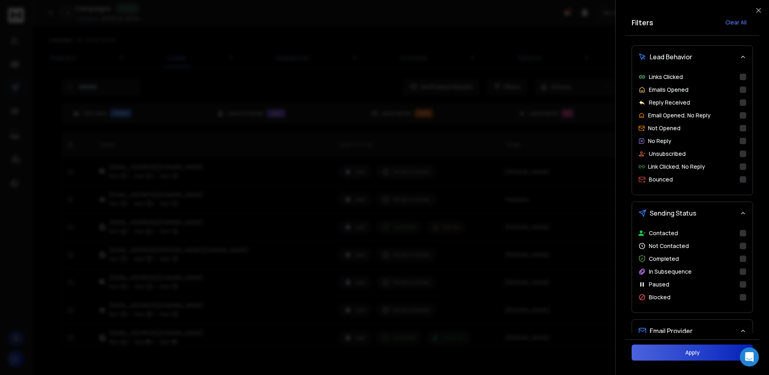
click at [671, 87] on p "Emails Opened" at bounding box center [669, 90] width 40 height 8
click at [740, 87] on button "Emails Opened" at bounding box center [743, 90] width 6 height 6
drag, startPoint x: 692, startPoint y: 352, endPoint x: 471, endPoint y: 262, distance: 238.7
click at [691, 352] on button "Apply" at bounding box center [692, 352] width 121 height 16
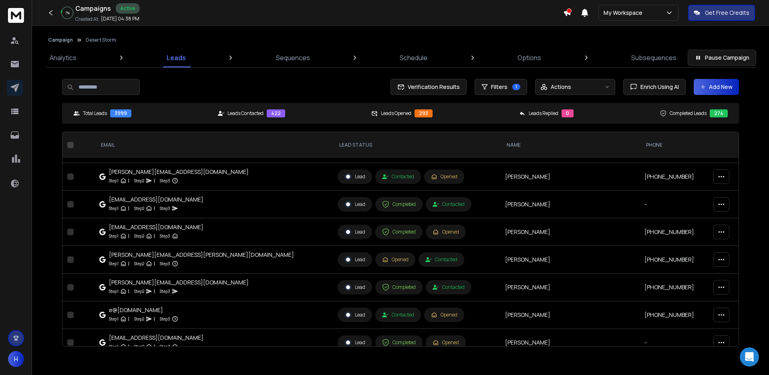
scroll to position [2582, 0]
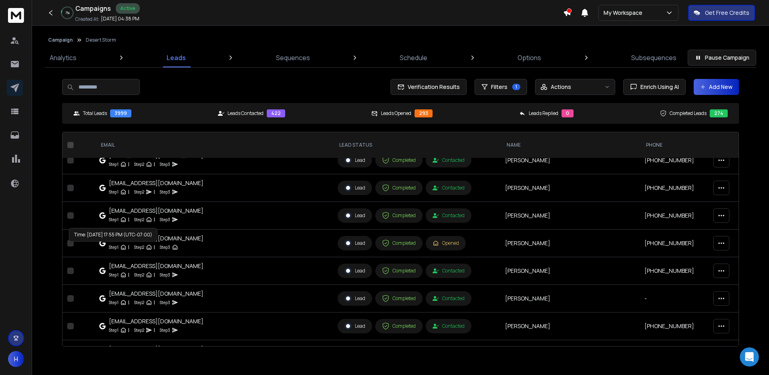
click at [124, 236] on div "Time: [DATE] 17:55 PM (UTC -07:00 )" at bounding box center [113, 235] width 89 height 14
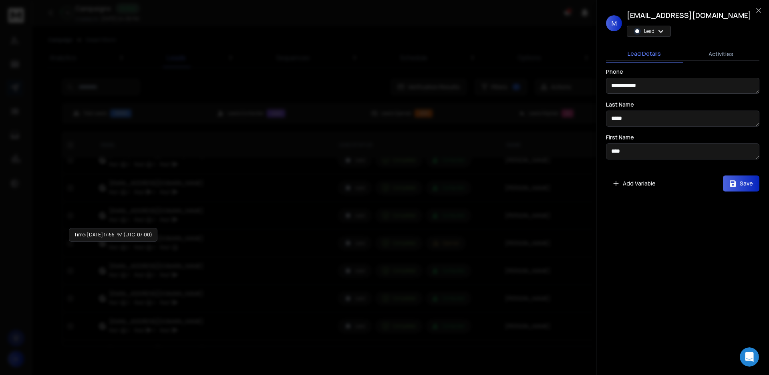
click at [125, 244] on div at bounding box center [384, 187] width 769 height 375
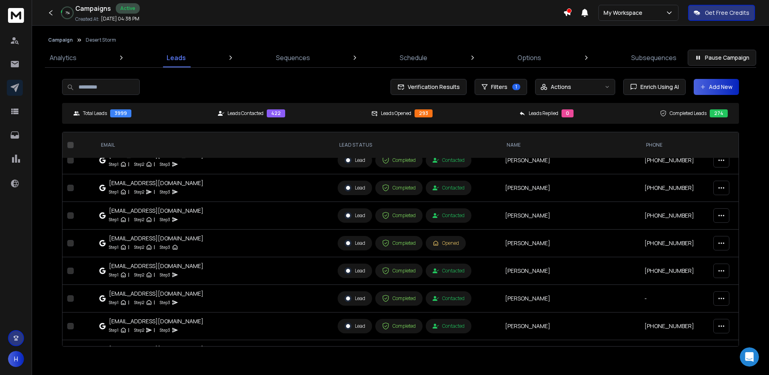
click at [125, 248] on icon at bounding box center [124, 248] width 2 height 0
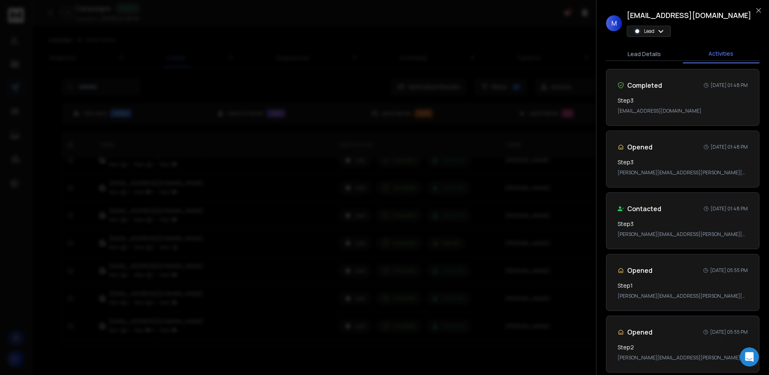
drag, startPoint x: 723, startPoint y: 52, endPoint x: 718, endPoint y: 50, distance: 5.1
click at [723, 51] on button "Activities" at bounding box center [721, 54] width 77 height 18
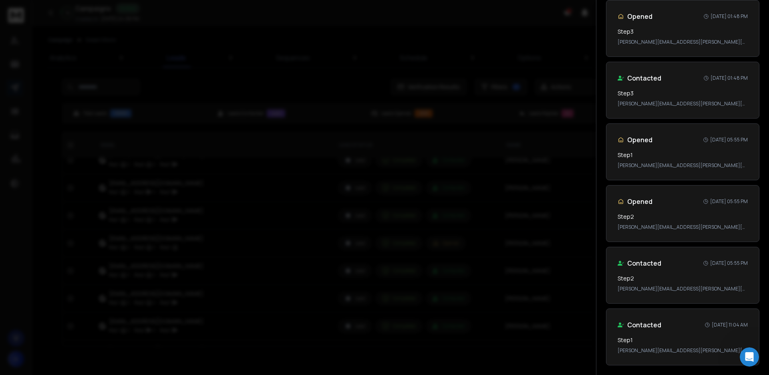
scroll to position [0, 0]
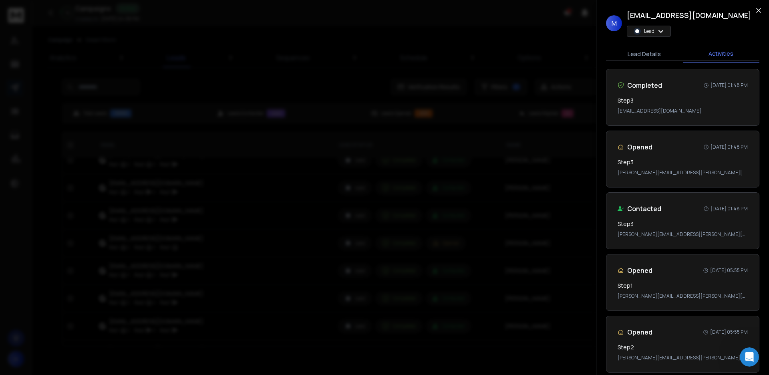
click at [755, 10] on icon "button" at bounding box center [759, 10] width 8 height 8
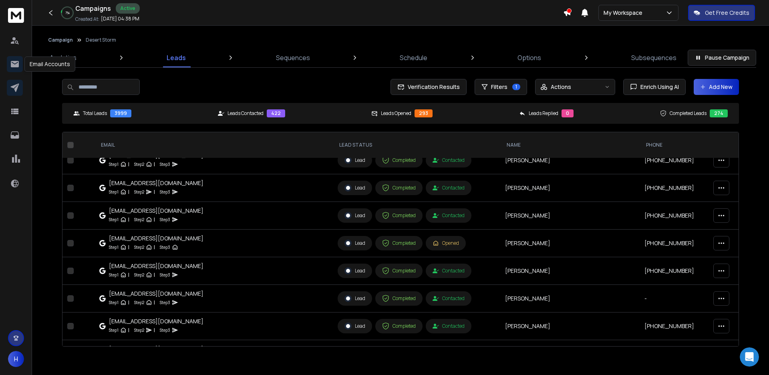
click at [15, 62] on icon at bounding box center [15, 64] width 8 height 6
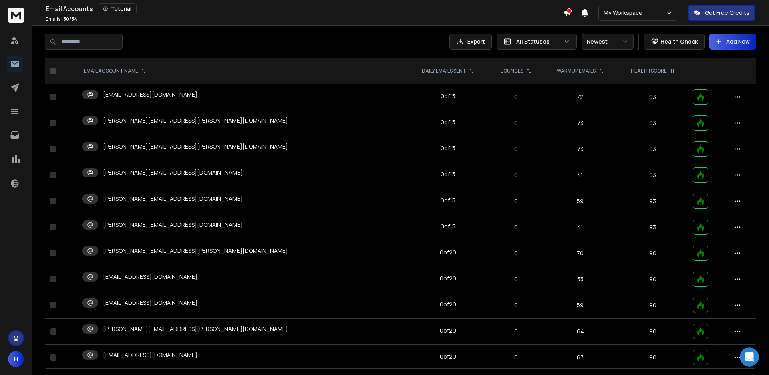
click at [218, 30] on div "Export All Statuses Newest Health Check Add New EMAIL ACCOUNT NAME DAILY EMAILS…" at bounding box center [400, 201] width 737 height 351
click at [15, 87] on icon at bounding box center [15, 88] width 10 height 10
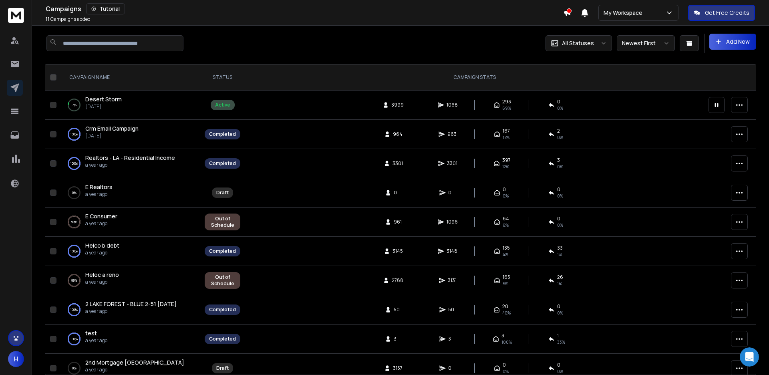
click at [102, 101] on span "Desert Storm" at bounding box center [103, 99] width 36 height 8
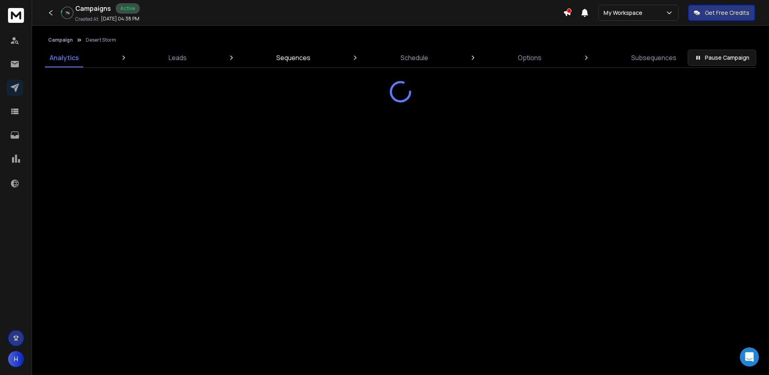
click at [293, 52] on link "Sequences" at bounding box center [294, 57] width 44 height 19
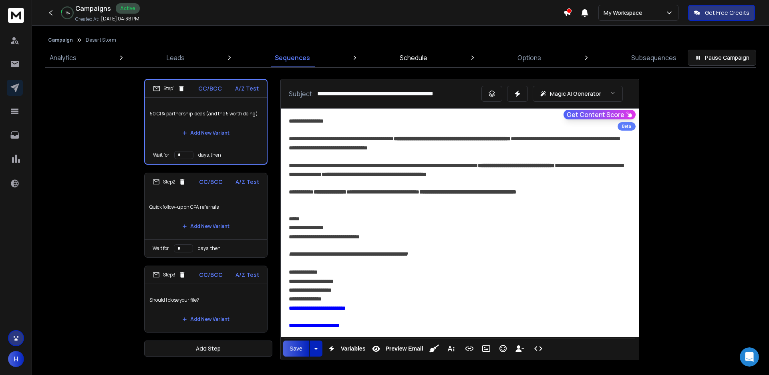
click at [413, 57] on p "Schedule" at bounding box center [414, 58] width 28 height 10
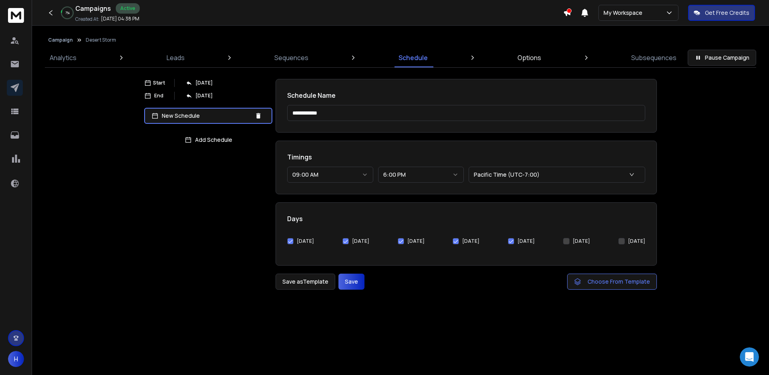
drag, startPoint x: 530, startPoint y: 53, endPoint x: 534, endPoint y: 53, distance: 4.4
click at [530, 53] on link "Options" at bounding box center [529, 57] width 33 height 19
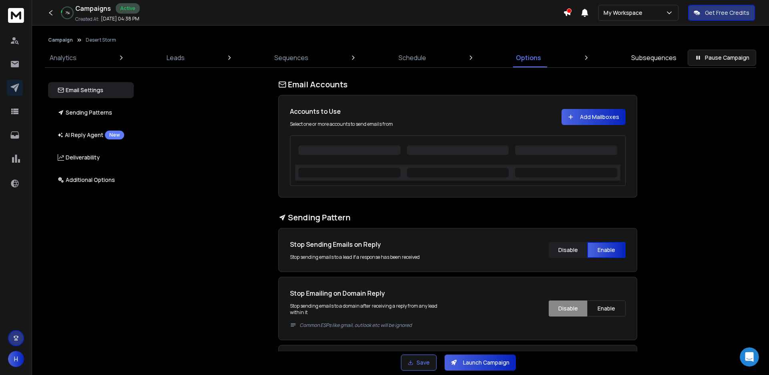
click at [655, 60] on p "Subsequences" at bounding box center [653, 58] width 45 height 10
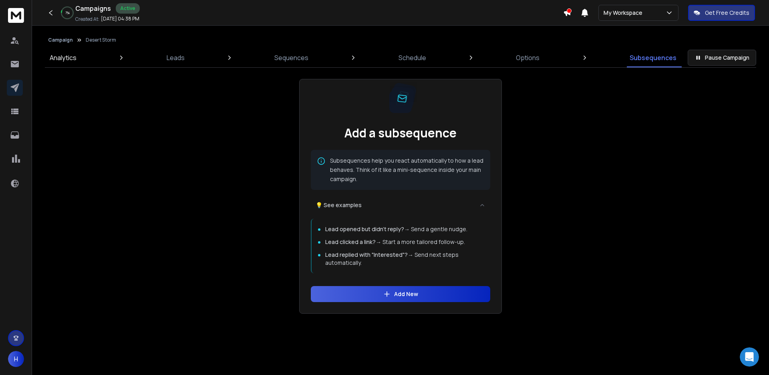
click at [76, 63] on link "Analytics" at bounding box center [63, 57] width 36 height 19
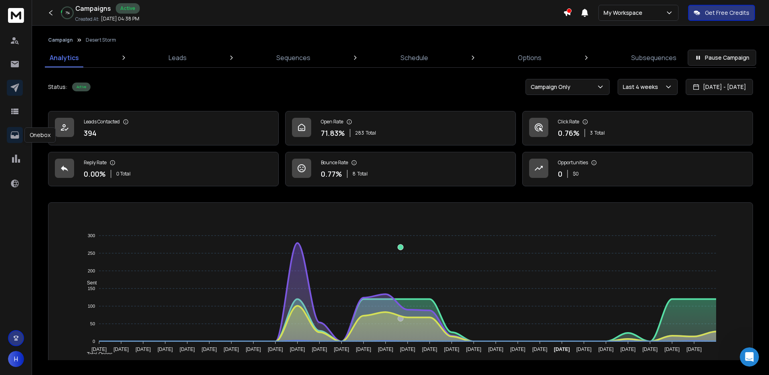
drag, startPoint x: 20, startPoint y: 141, endPoint x: 19, endPoint y: 136, distance: 5.3
click at [20, 141] on link at bounding box center [15, 135] width 16 height 16
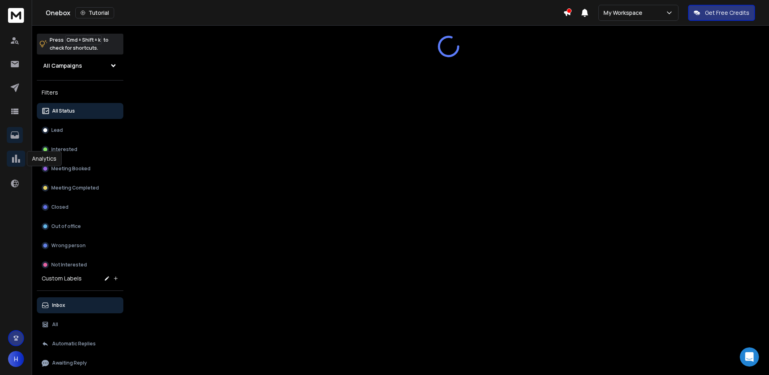
click at [11, 169] on div at bounding box center [16, 161] width 18 height 20
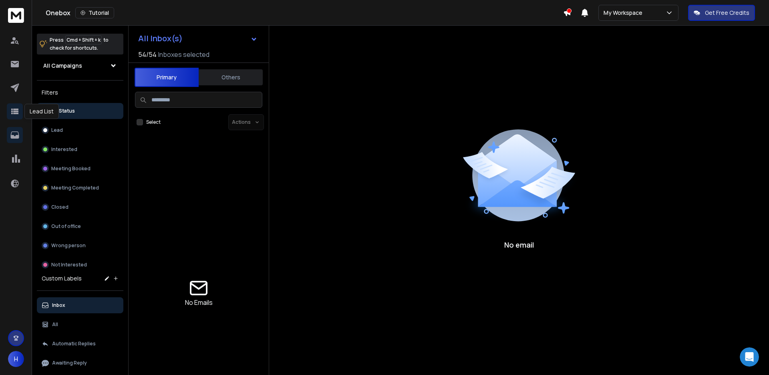
click at [15, 110] on icon at bounding box center [14, 112] width 7 height 6
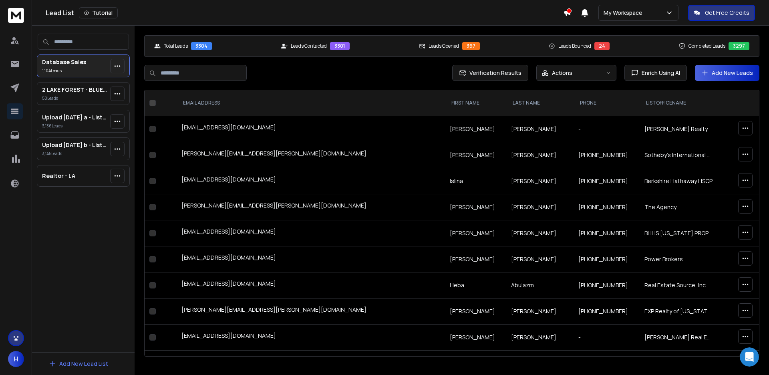
click at [68, 180] on div "Realtor - LA" at bounding box center [83, 176] width 93 height 22
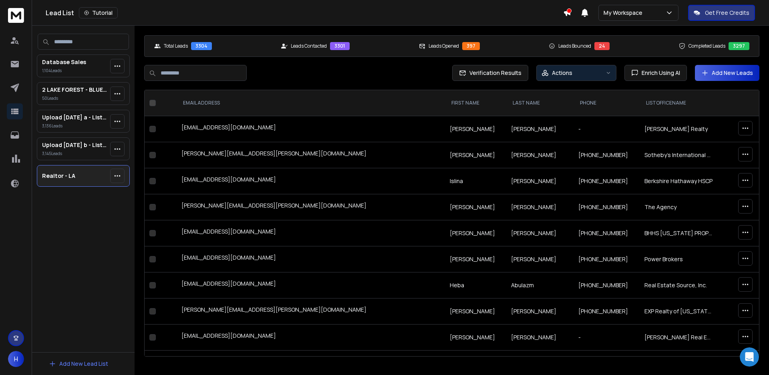
click at [571, 74] on p "Actions" at bounding box center [562, 73] width 20 height 8
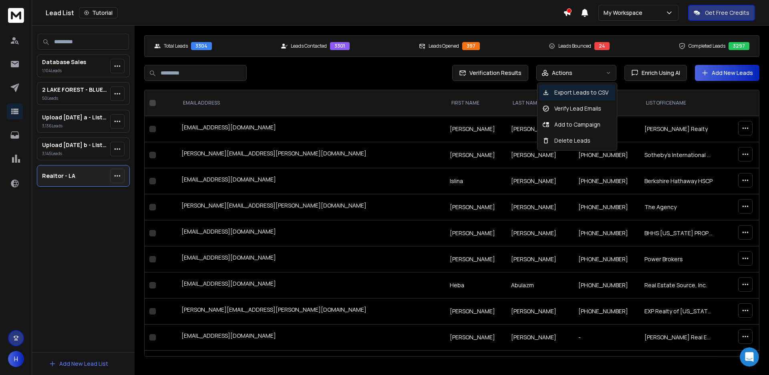
drag, startPoint x: 349, startPoint y: 87, endPoint x: 353, endPoint y: 83, distance: 4.8
click at [349, 87] on div "Total Leads 3304 Leads Contacted 3301 Leads Opened 397 Leads Bounced 24 Complet…" at bounding box center [452, 57] width 634 height 62
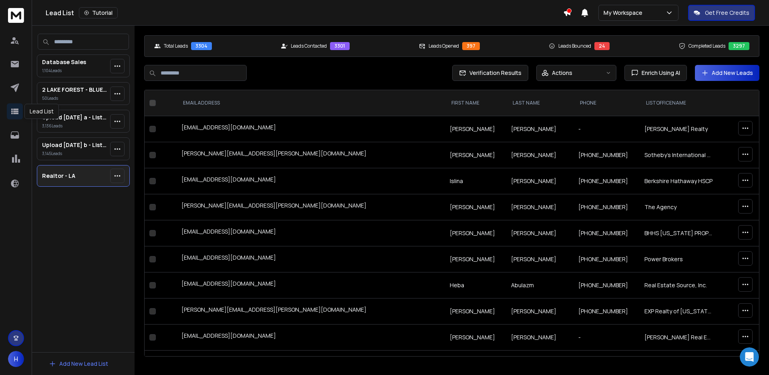
click at [14, 113] on icon at bounding box center [14, 112] width 7 height 6
drag, startPoint x: 14, startPoint y: 63, endPoint x: 15, endPoint y: 78, distance: 14.8
click at [14, 77] on div at bounding box center [16, 113] width 18 height 162
click at [12, 88] on icon at bounding box center [14, 88] width 8 height 8
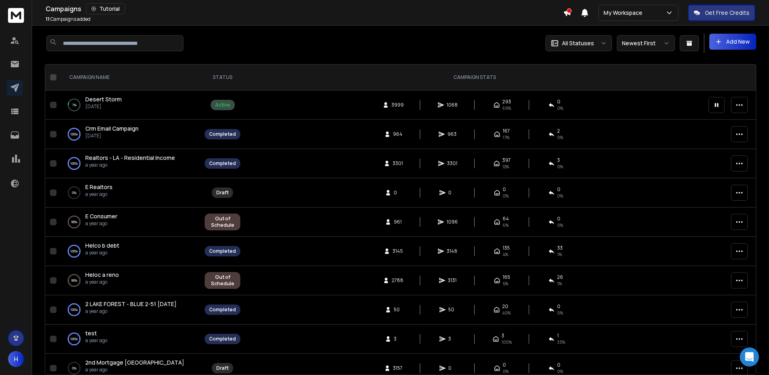
click at [105, 100] on span "Desert Storm" at bounding box center [103, 99] width 36 height 8
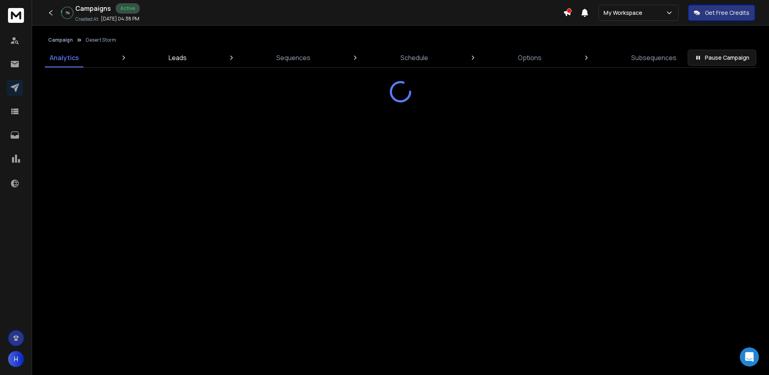
click at [179, 58] on p "Leads" at bounding box center [178, 58] width 18 height 10
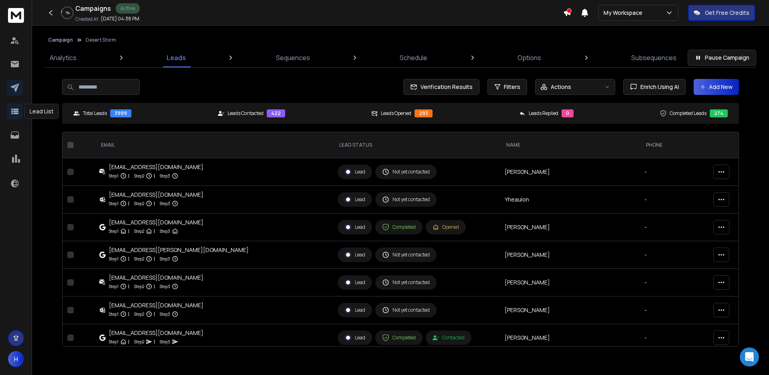
click at [14, 109] on icon at bounding box center [14, 112] width 7 height 6
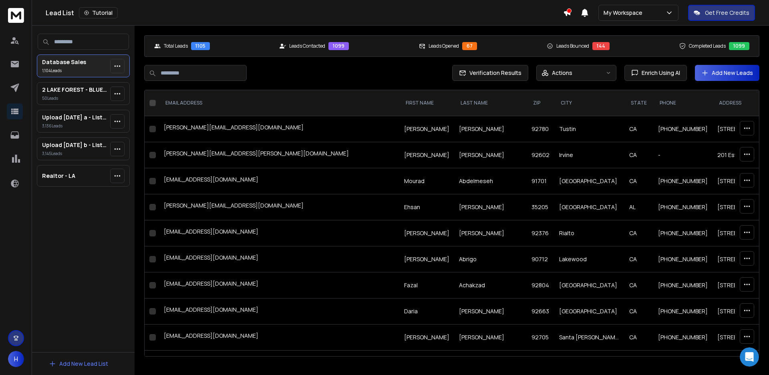
drag, startPoint x: 58, startPoint y: 180, endPoint x: 59, endPoint y: 197, distance: 17.2
click at [59, 197] on div "Database Sales 1,104 Lead s 2 LAKE FOREST - BLUE 2-51 [DATE] 50 Lead s Upload […" at bounding box center [83, 198] width 103 height 288
click at [64, 173] on p "Realtor - LA" at bounding box center [58, 176] width 33 height 8
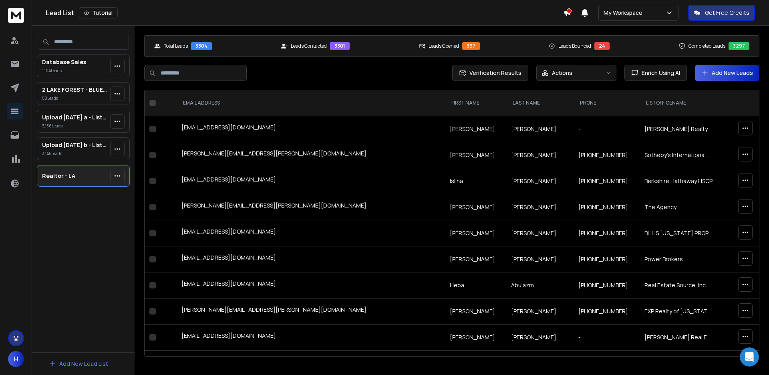
click at [76, 151] on p "3,145 Lead s" at bounding box center [74, 154] width 65 height 6
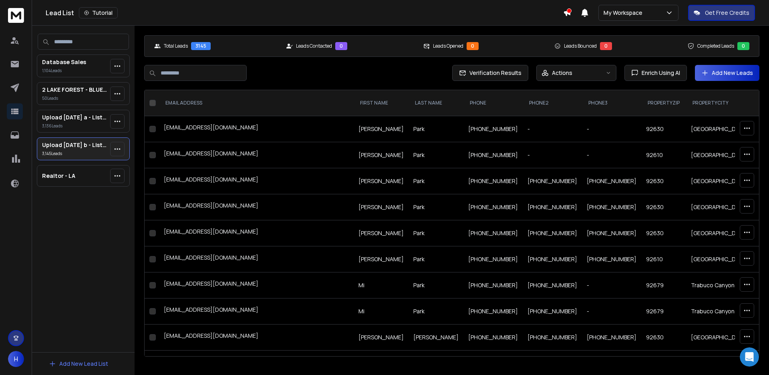
click at [76, 170] on div "Realtor - LA" at bounding box center [83, 176] width 93 height 22
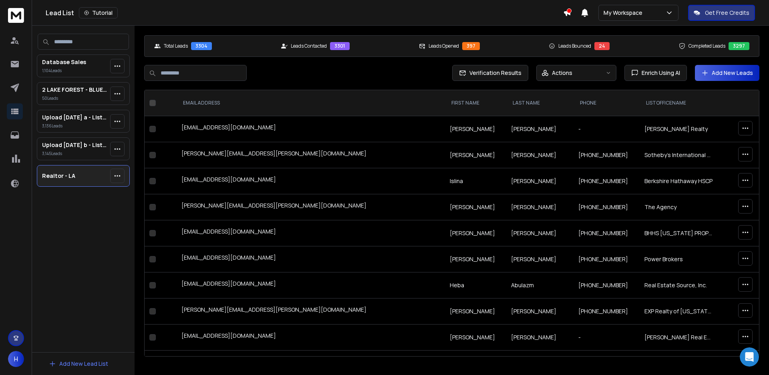
click at [68, 147] on p "Upload [DATE] b - List . Email . Lake Forest - Group B" at bounding box center [74, 145] width 65 height 8
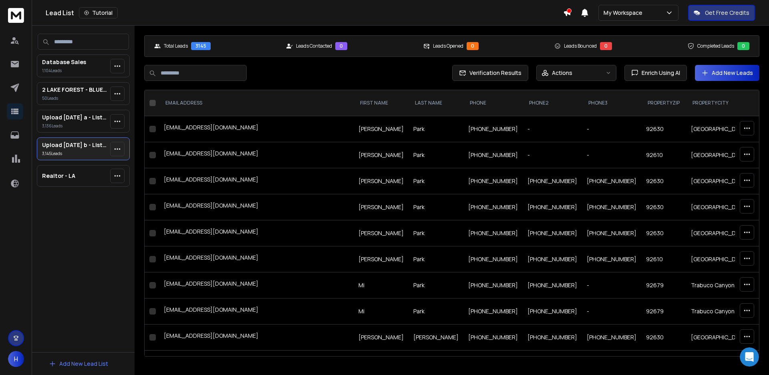
click at [71, 121] on p "Upload [DATE] a - List . Email . Lake Forest - Group A" at bounding box center [74, 117] width 65 height 8
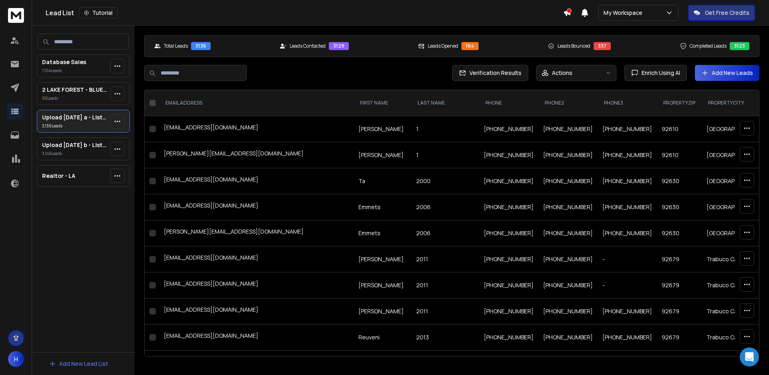
click at [72, 98] on p "50 Lead s" at bounding box center [74, 98] width 65 height 6
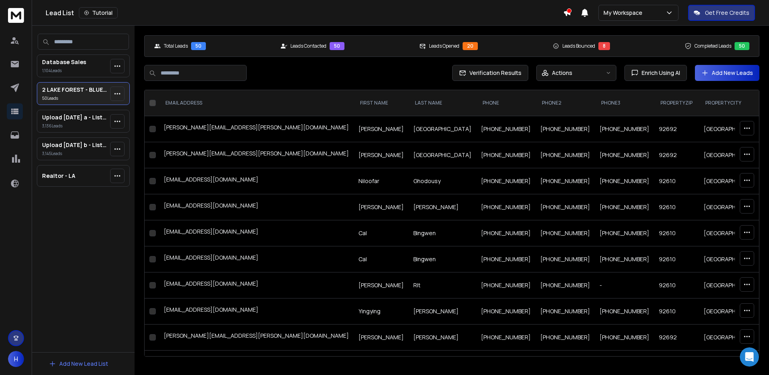
click at [74, 60] on p "Database Sales" at bounding box center [64, 62] width 44 height 8
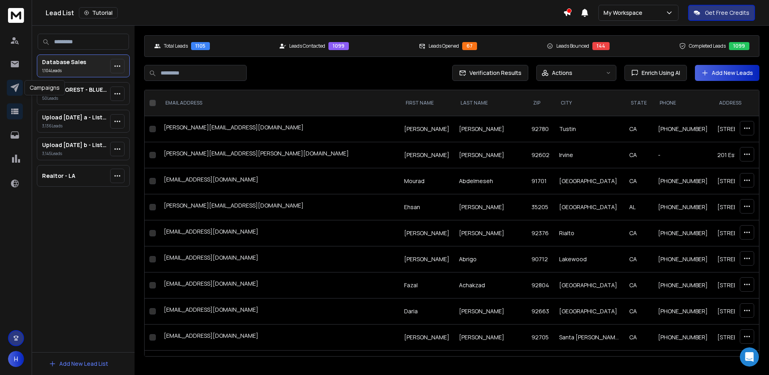
click at [12, 91] on icon at bounding box center [15, 88] width 10 height 10
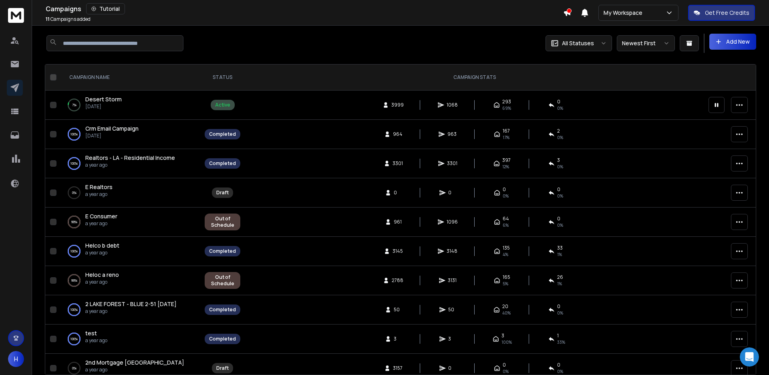
click at [735, 103] on icon "button" at bounding box center [739, 105] width 8 height 8
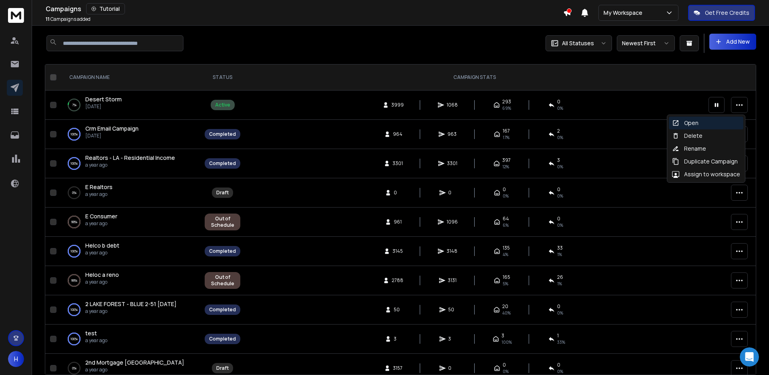
click at [709, 123] on div "Open" at bounding box center [706, 123] width 74 height 13
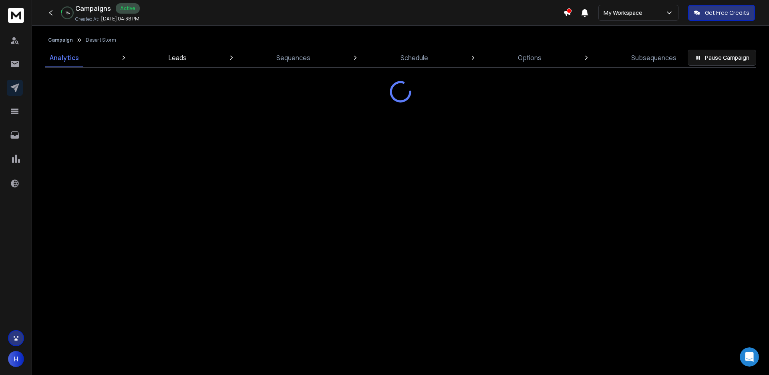
click at [176, 58] on p "Leads" at bounding box center [178, 58] width 18 height 10
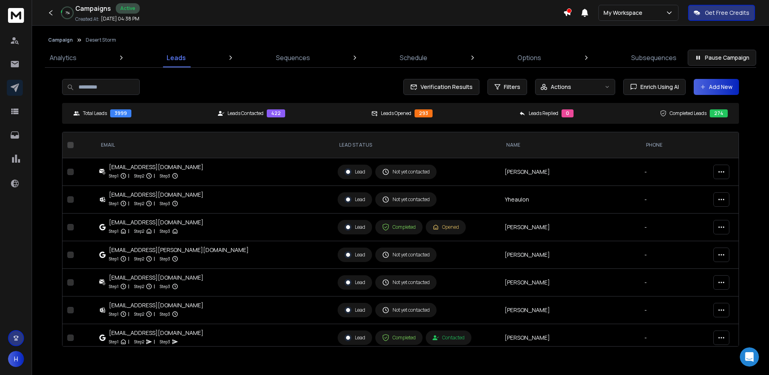
click at [322, 76] on div "Verification Results Filters Actions Enrich Using AI Add New Total Leads 3999 L…" at bounding box center [400, 209] width 711 height 266
click at [507, 85] on span "Filters" at bounding box center [512, 87] width 16 height 8
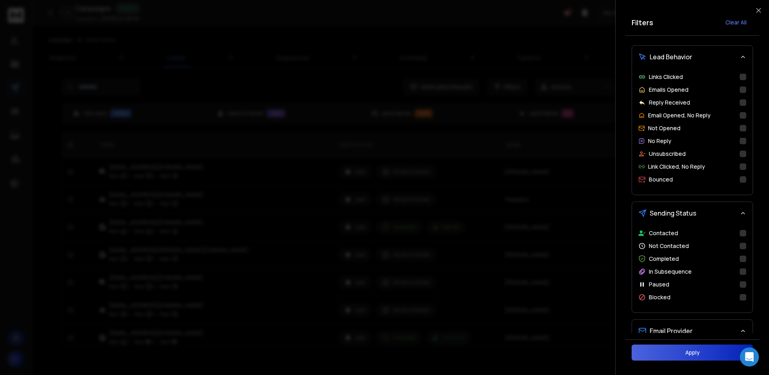
drag, startPoint x: 739, startPoint y: 76, endPoint x: 737, endPoint y: 86, distance: 10.3
click at [740, 76] on button "Links Clicked" at bounding box center [743, 77] width 6 height 6
click at [740, 87] on button "Emails Opened" at bounding box center [743, 90] width 6 height 6
click at [740, 104] on button "Reply Received" at bounding box center [743, 102] width 6 height 6
click at [740, 115] on button "Email Opened, No Reply" at bounding box center [743, 115] width 6 height 6
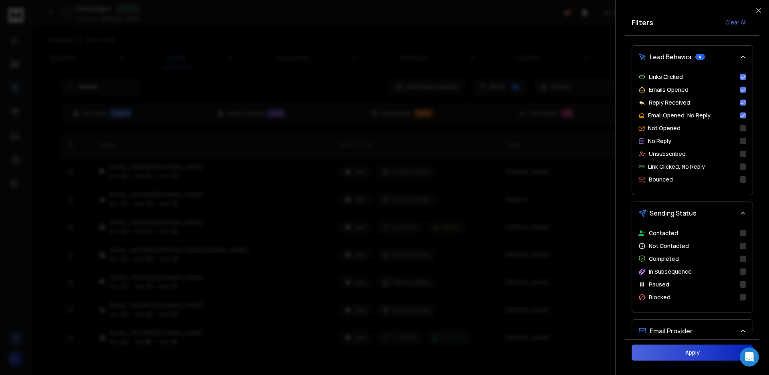
click at [740, 169] on button "Link Clicked, No Reply" at bounding box center [743, 166] width 6 height 6
drag, startPoint x: 691, startPoint y: 354, endPoint x: 687, endPoint y: 352, distance: 4.3
click at [691, 354] on button "Apply" at bounding box center [692, 352] width 121 height 16
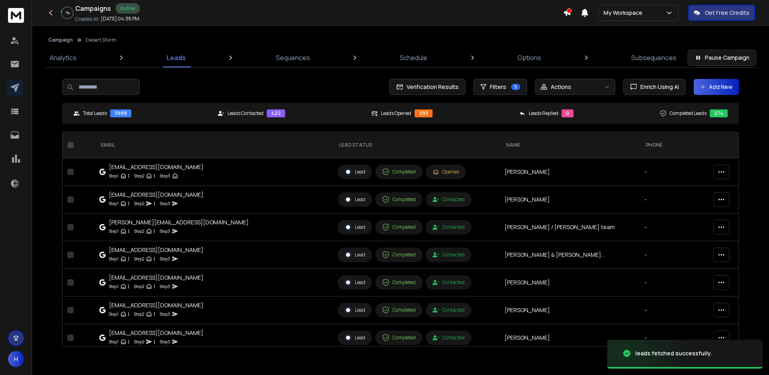
scroll to position [2, 0]
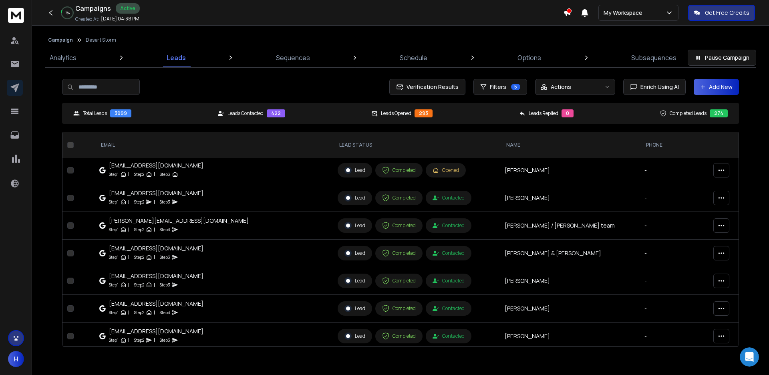
click at [433, 196] on div "Contacted" at bounding box center [449, 198] width 32 height 6
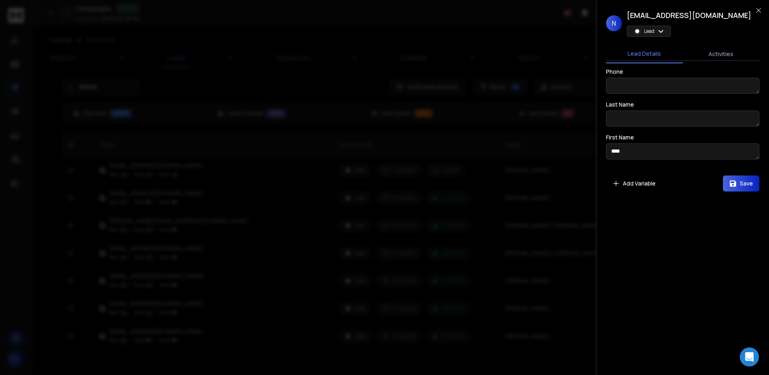
click at [709, 52] on button "Activities" at bounding box center [721, 54] width 77 height 18
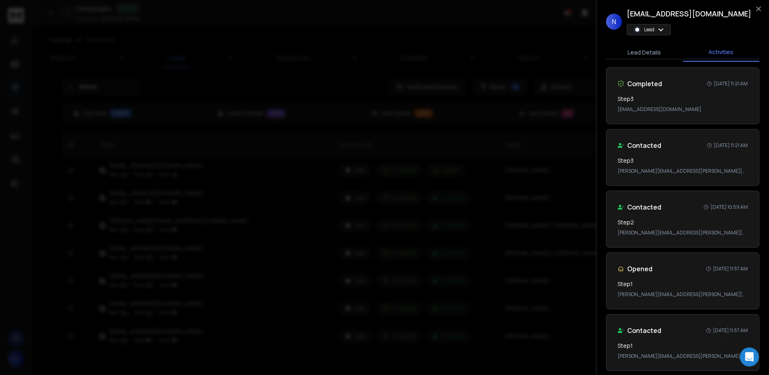
scroll to position [7, 0]
